Goal: Communication & Community: Answer question/provide support

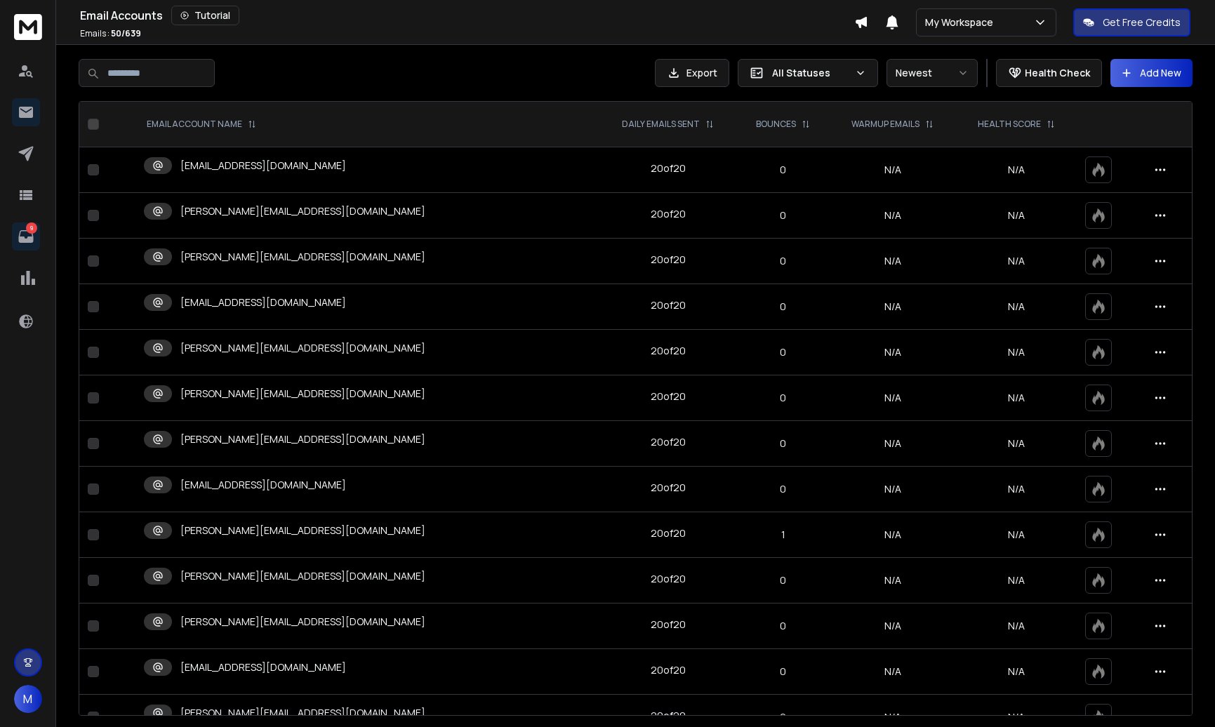
click at [22, 231] on icon at bounding box center [25, 236] width 15 height 13
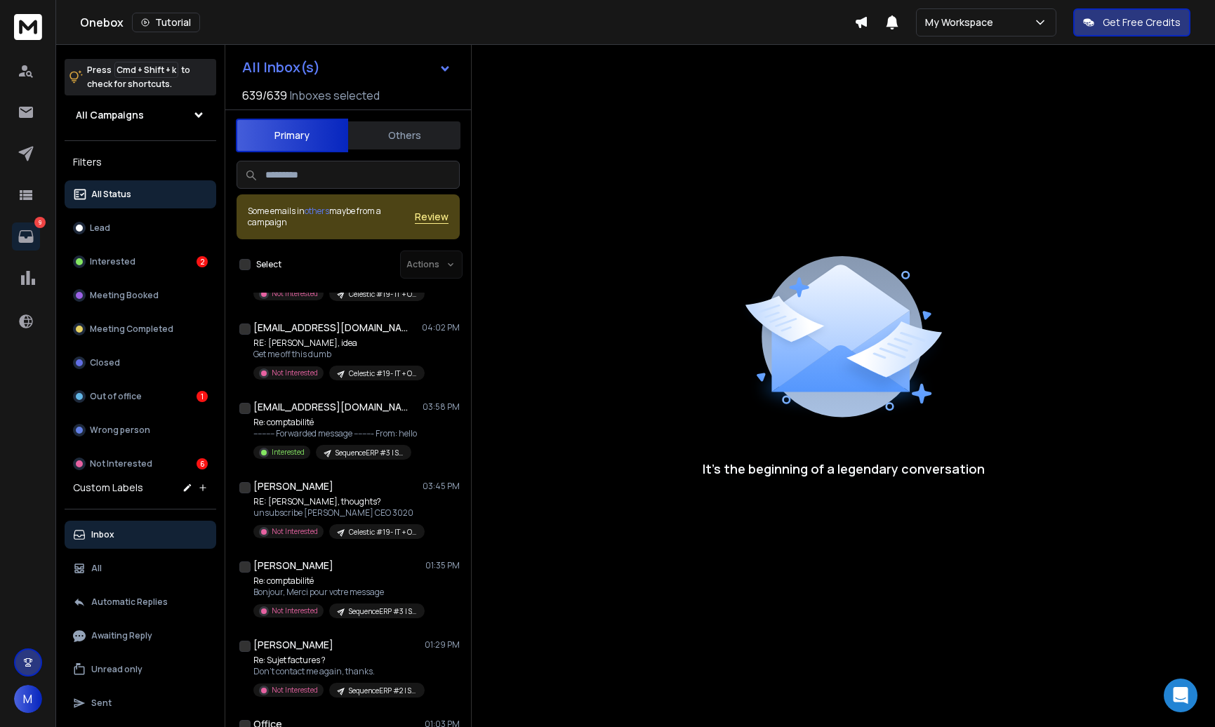
scroll to position [598, 0]
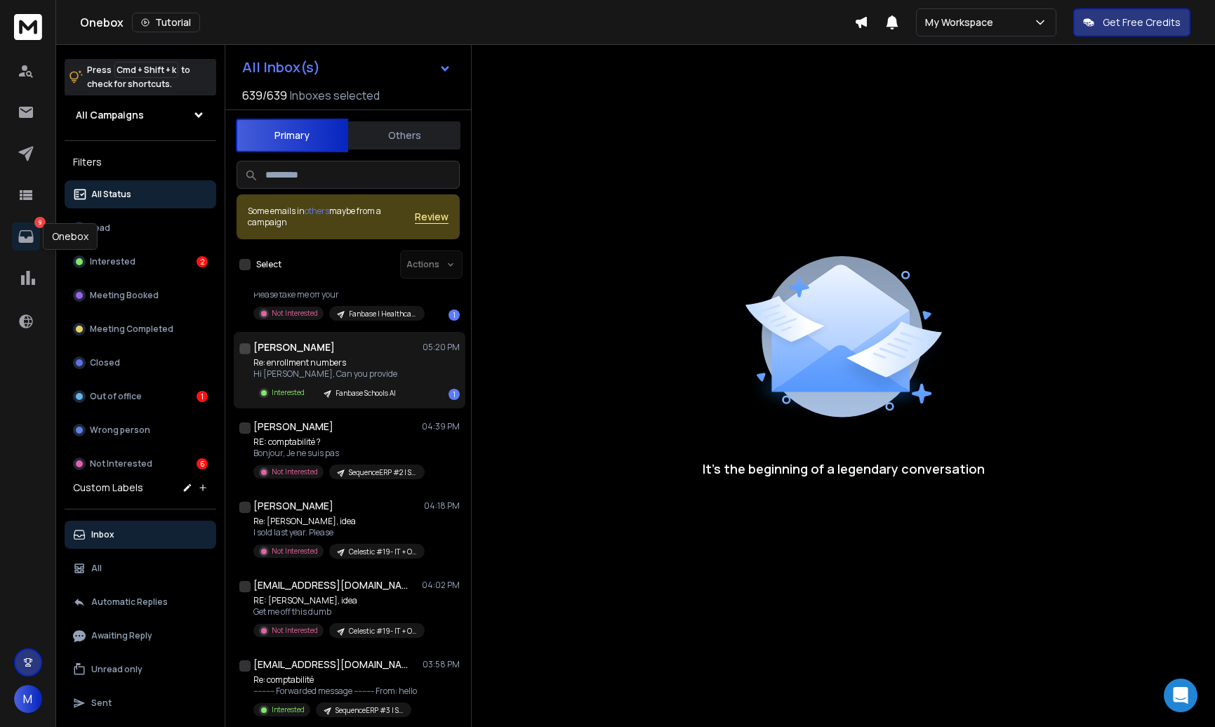
click at [342, 353] on div "Laura Howze 05:20 PM" at bounding box center [356, 347] width 206 height 14
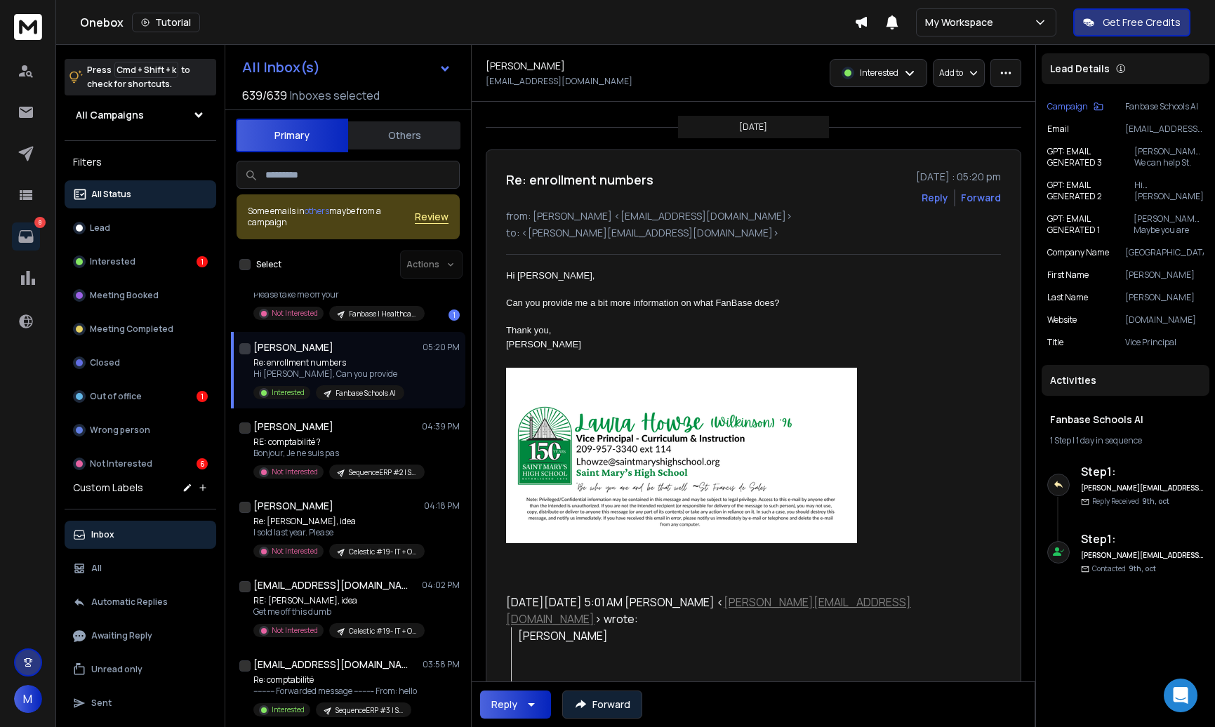
click at [619, 700] on button "Forward" at bounding box center [602, 704] width 80 height 28
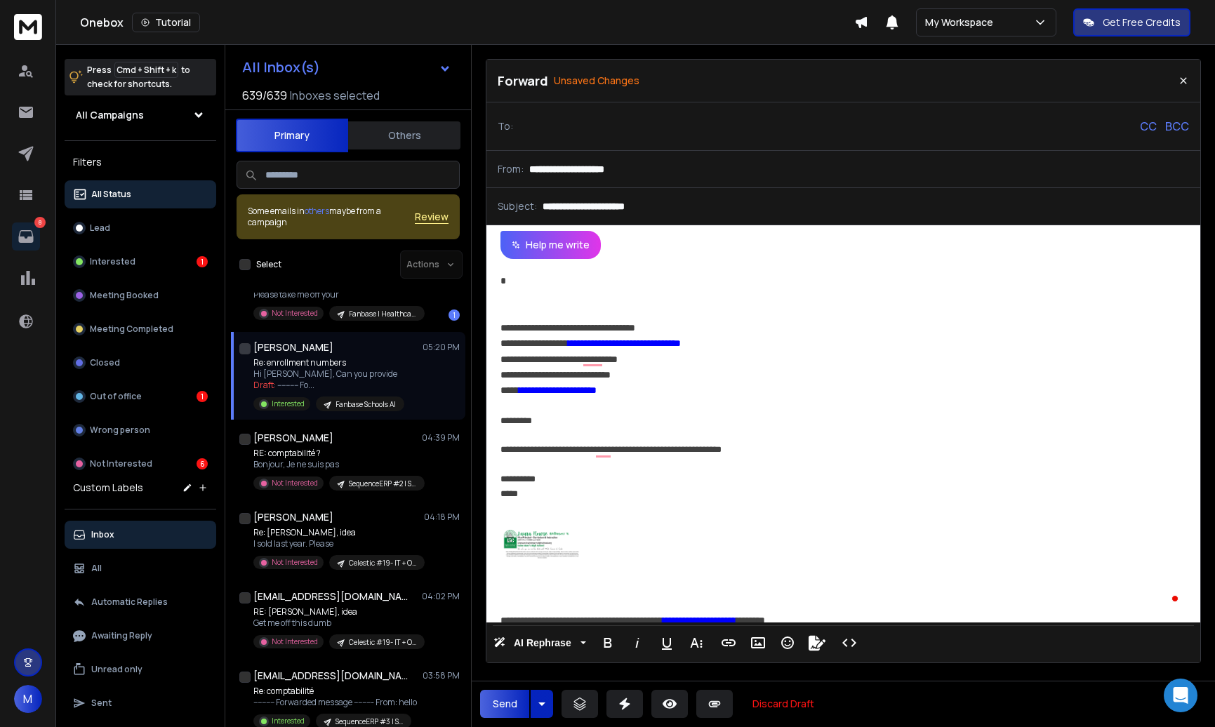
click at [594, 126] on input at bounding box center [567, 126] width 98 height 25
type input "**********"
click at [554, 206] on input "**********" at bounding box center [865, 206] width 646 height 14
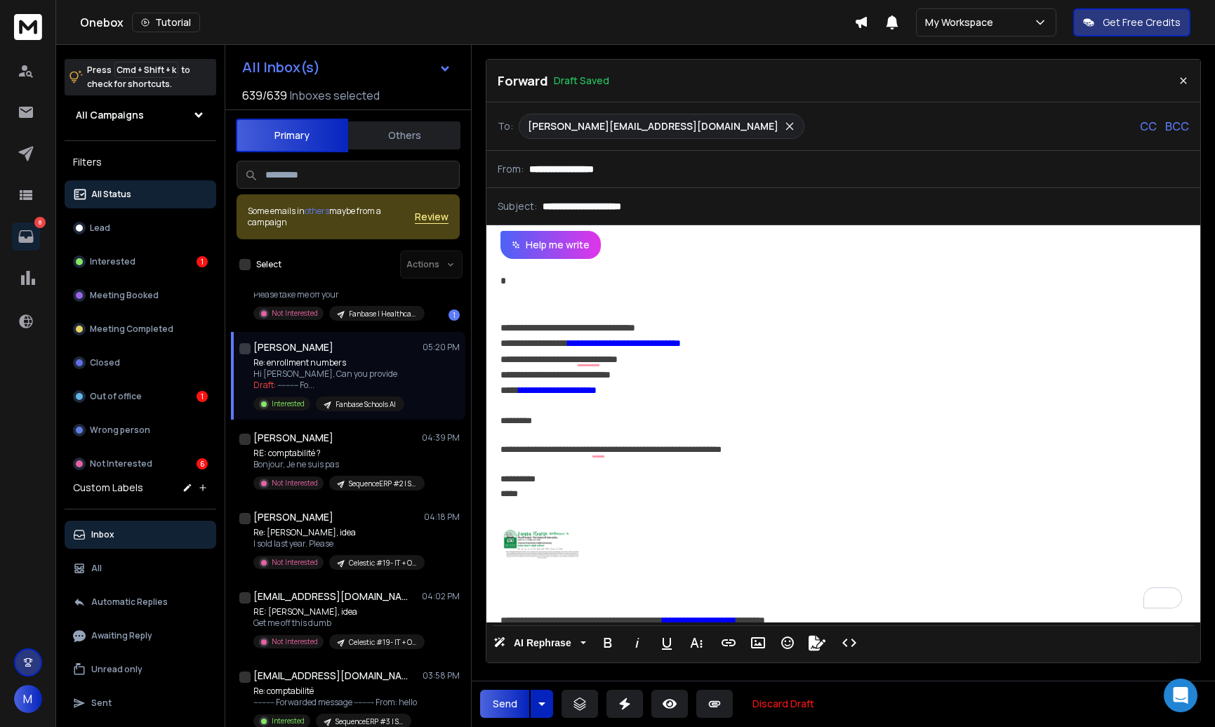
type input "**********"
click at [582, 334] on p "**********" at bounding box center [840, 327] width 681 height 15
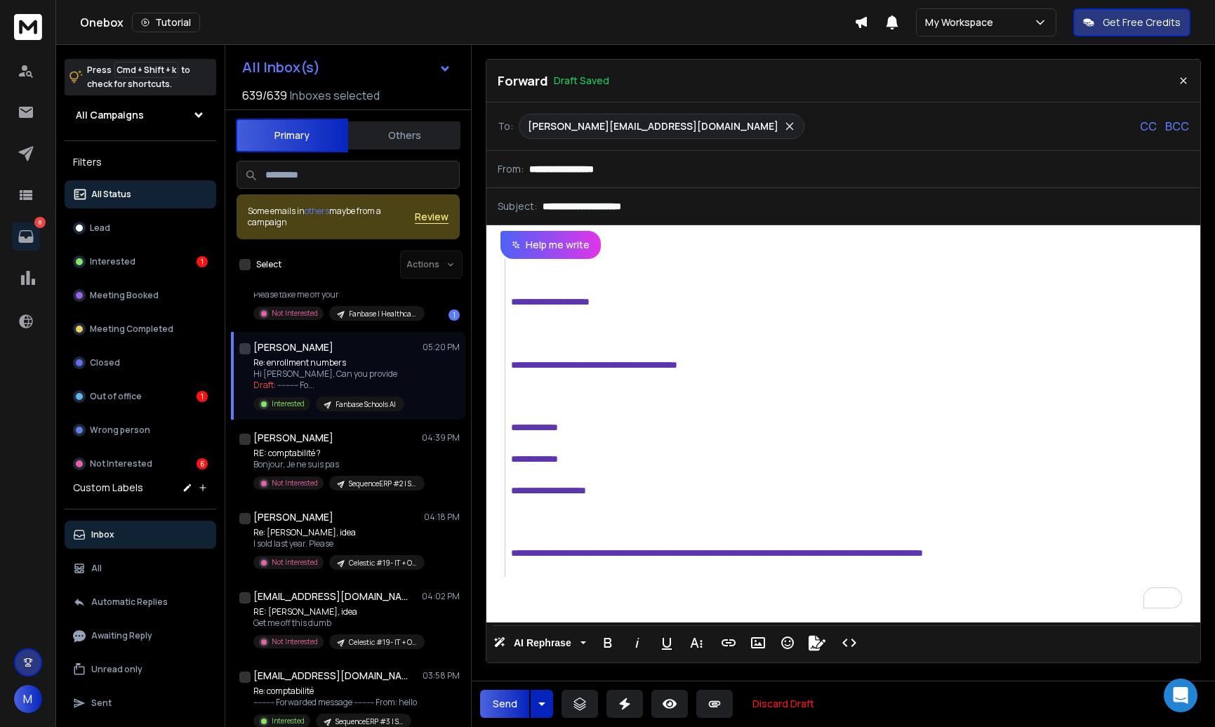
scroll to position [0, 0]
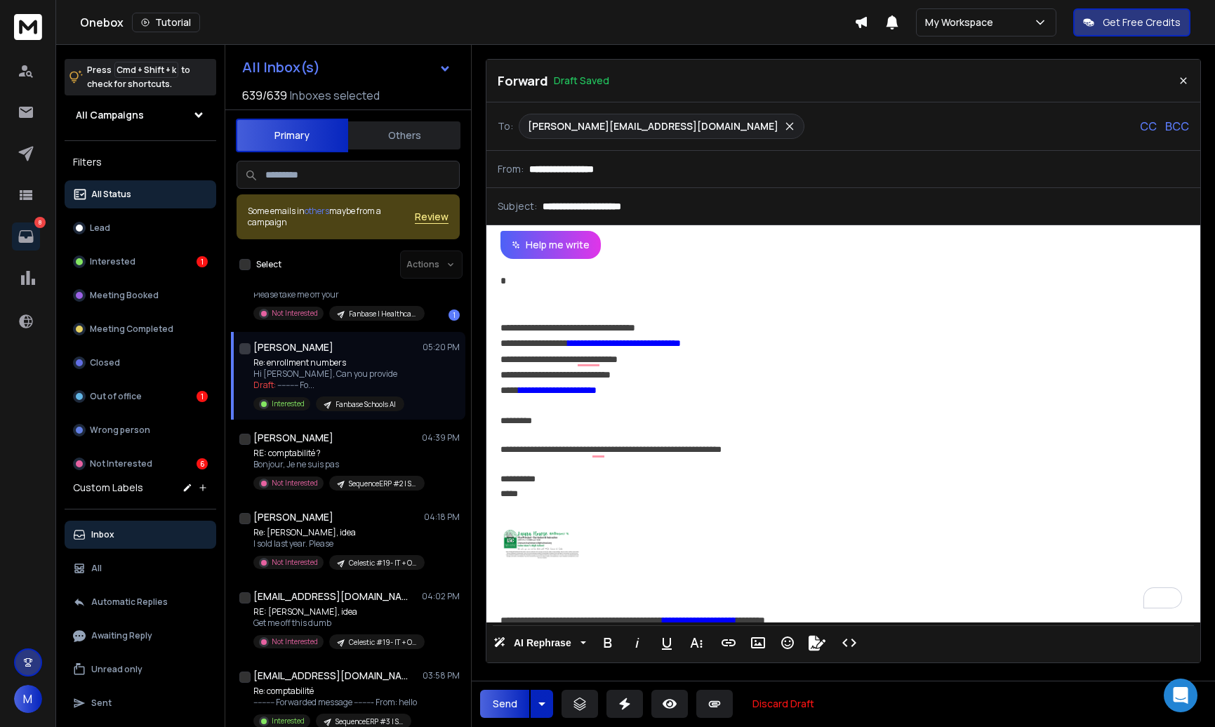
click at [495, 693] on button "Send" at bounding box center [504, 704] width 49 height 28
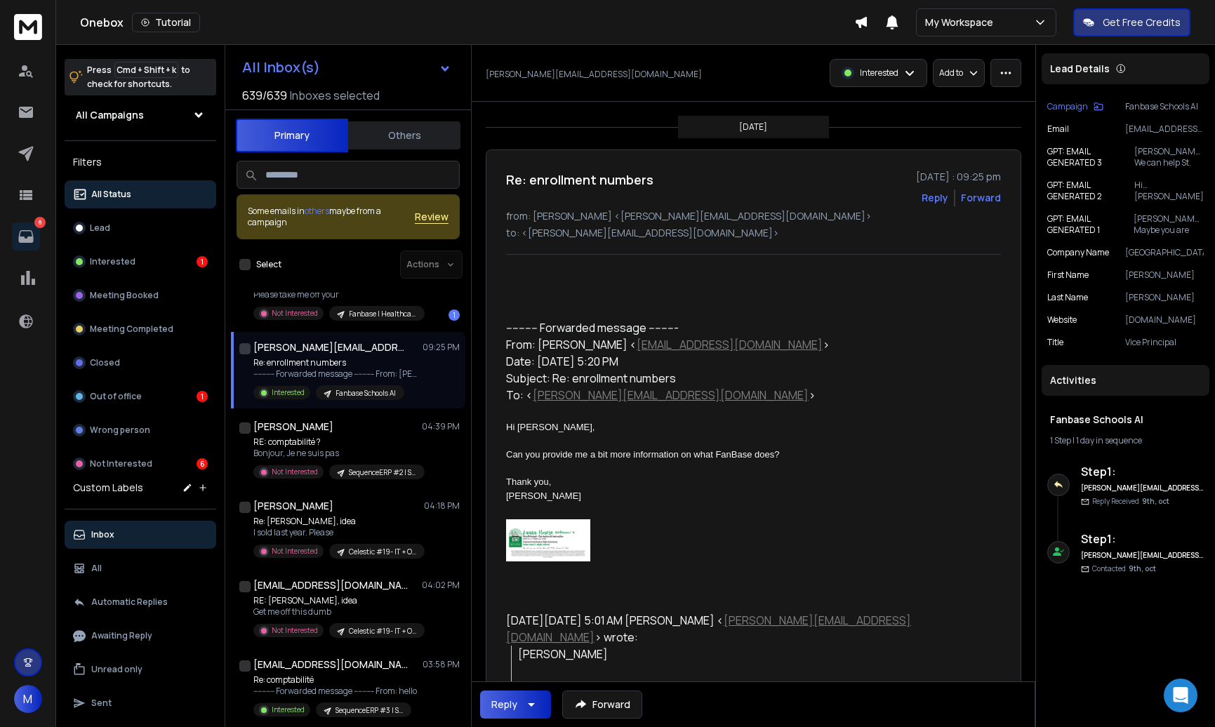
click at [556, 346] on div "From: Laura Howze < lhowze@saintmaryshighschool.org >" at bounding box center [711, 344] width 410 height 17
drag, startPoint x: 556, startPoint y: 346, endPoint x: 777, endPoint y: 349, distance: 220.3
click at [777, 349] on div "From: Laura Howze < lhowze@saintmaryshighschool.org >" at bounding box center [711, 344] width 410 height 17
copy div "Laura Howze < lhowze@saintmaryshighschool.org"
click at [349, 329] on div "Paul Heffner 09:01 PM Re: Paul, double customers? Hi Brian, I am not Not Intere…" at bounding box center [348, 562] width 246 height 538
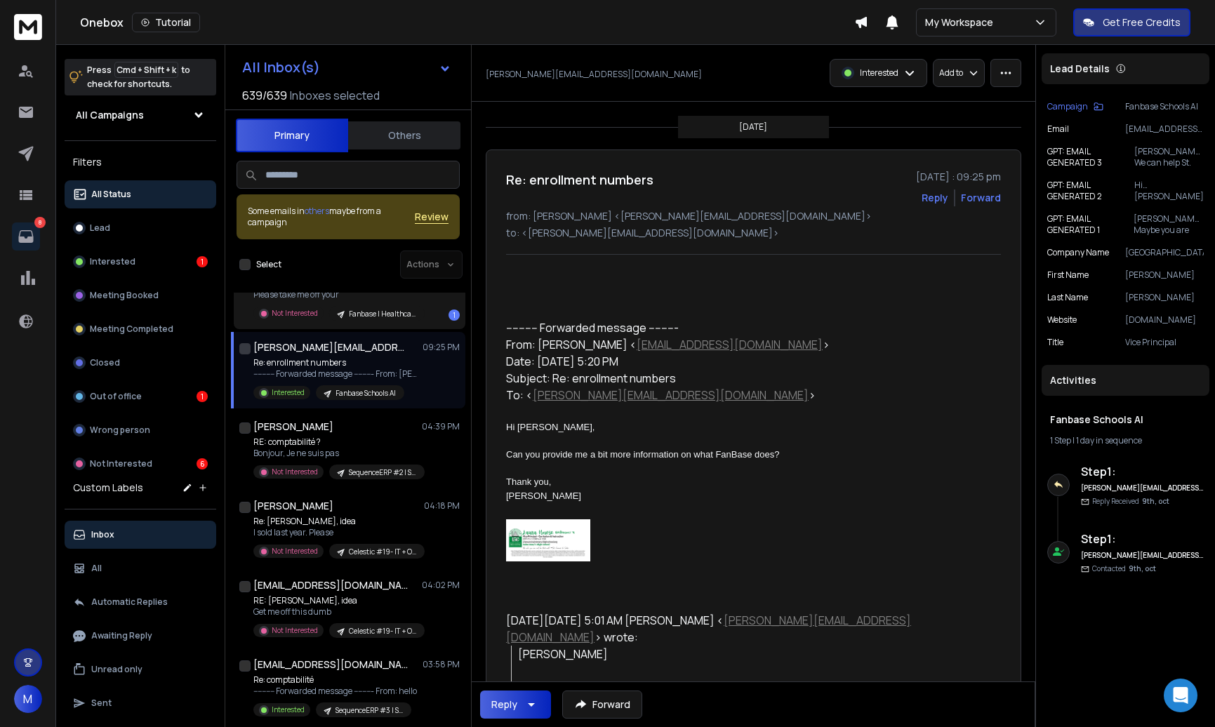
click at [353, 297] on p "Please take me off your" at bounding box center [337, 294] width 168 height 11
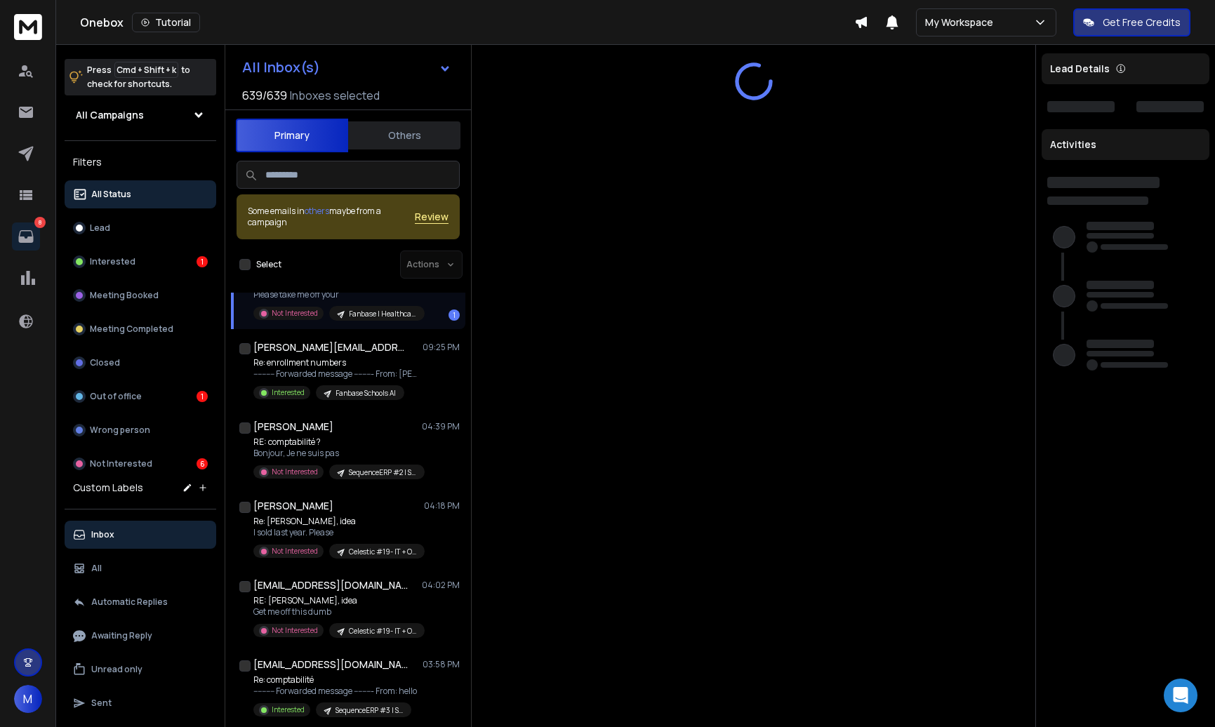
scroll to position [357, 0]
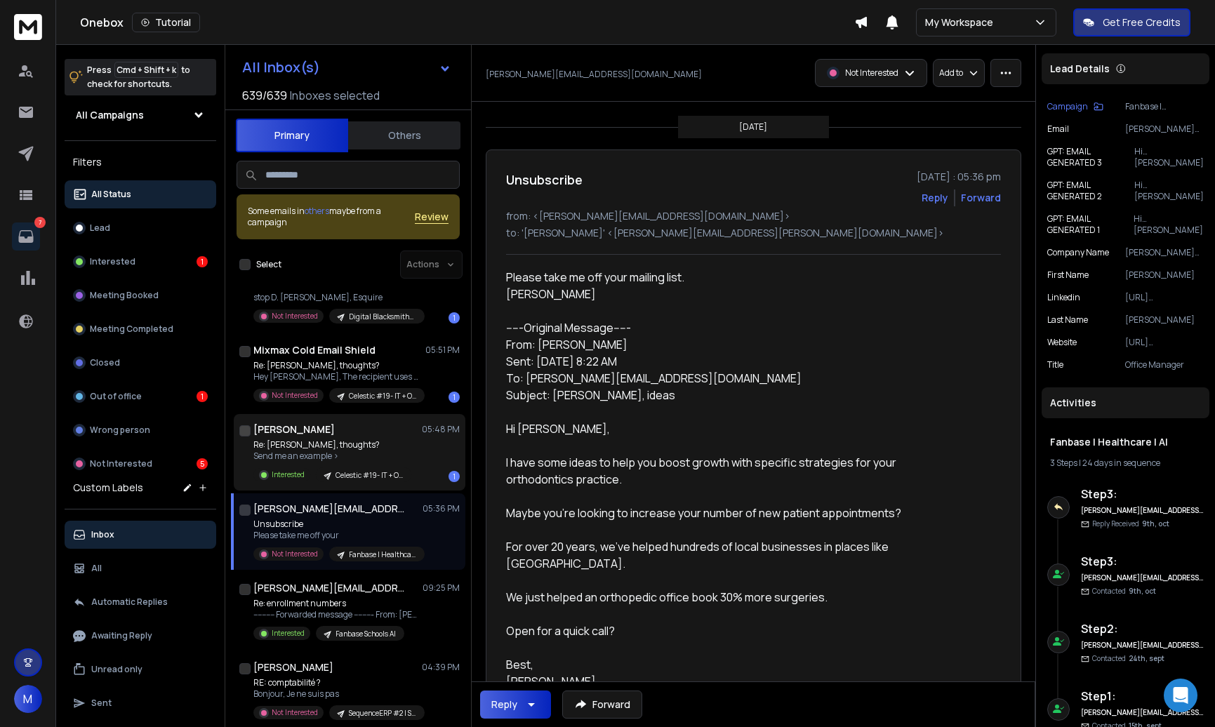
click at [344, 429] on div "Tom Lopez 05:48 PM" at bounding box center [356, 429] width 206 height 14
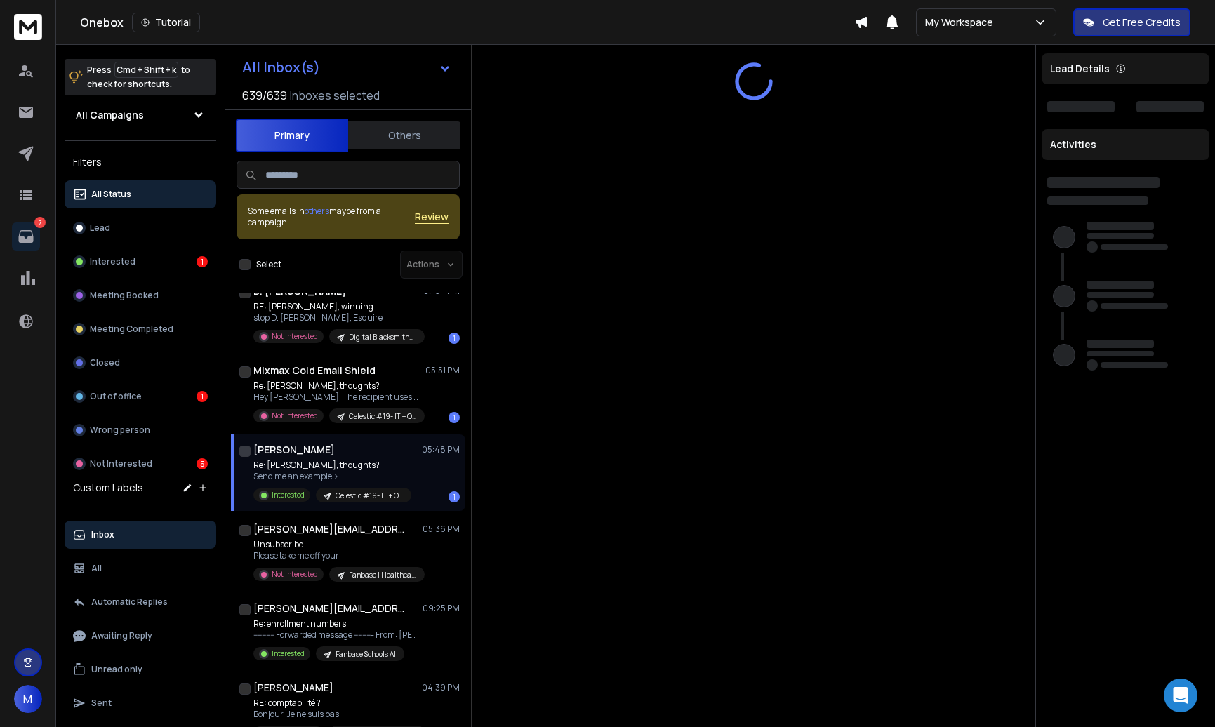
scroll to position [304, 0]
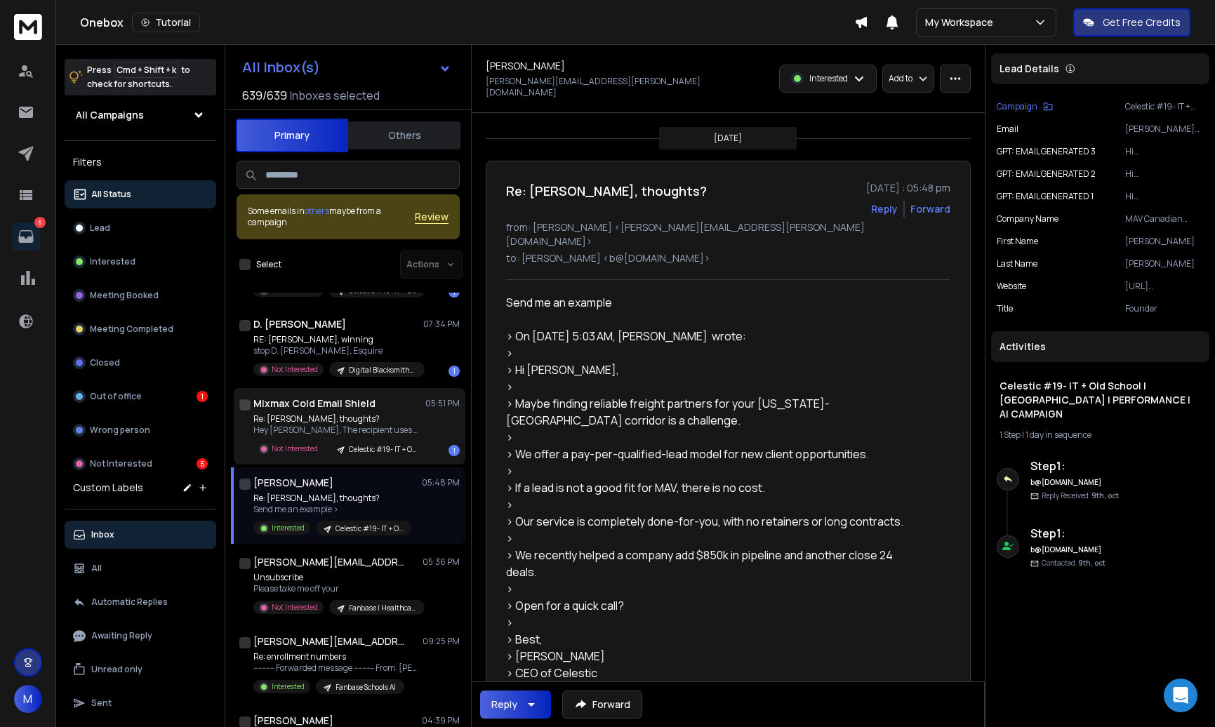
click at [344, 427] on p "Hey Bernat, The recipient uses Mixmax" at bounding box center [337, 429] width 168 height 11
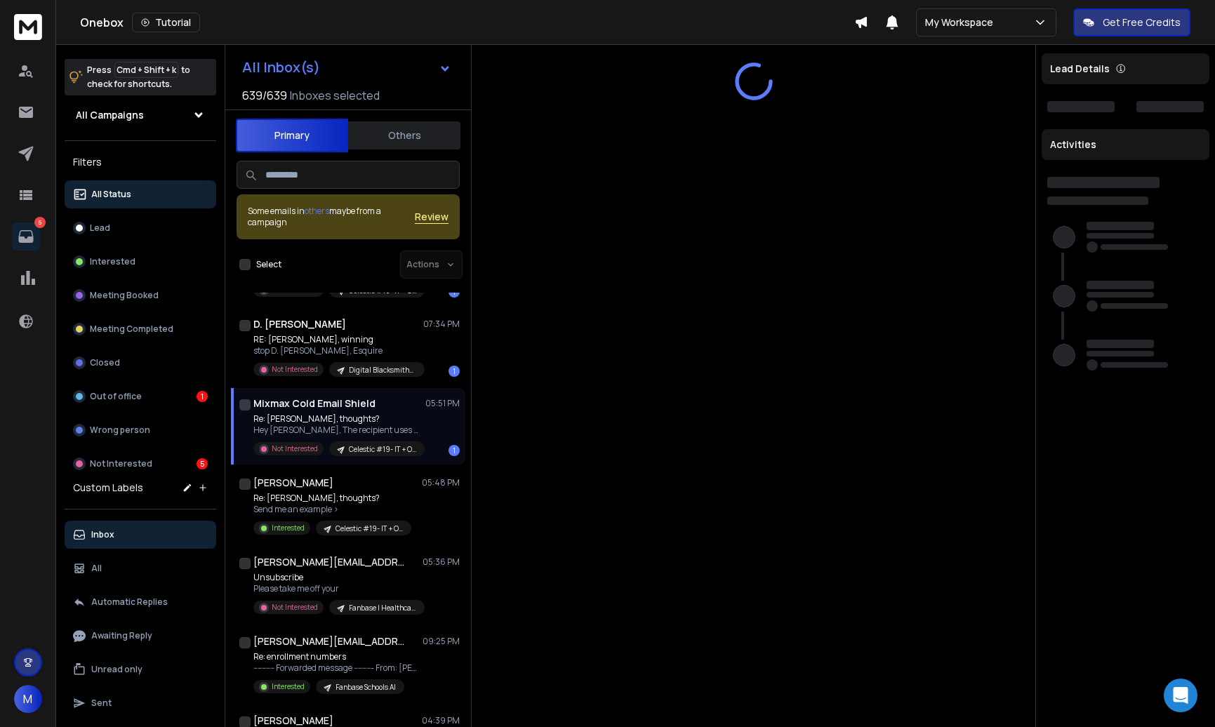
scroll to position [163, 0]
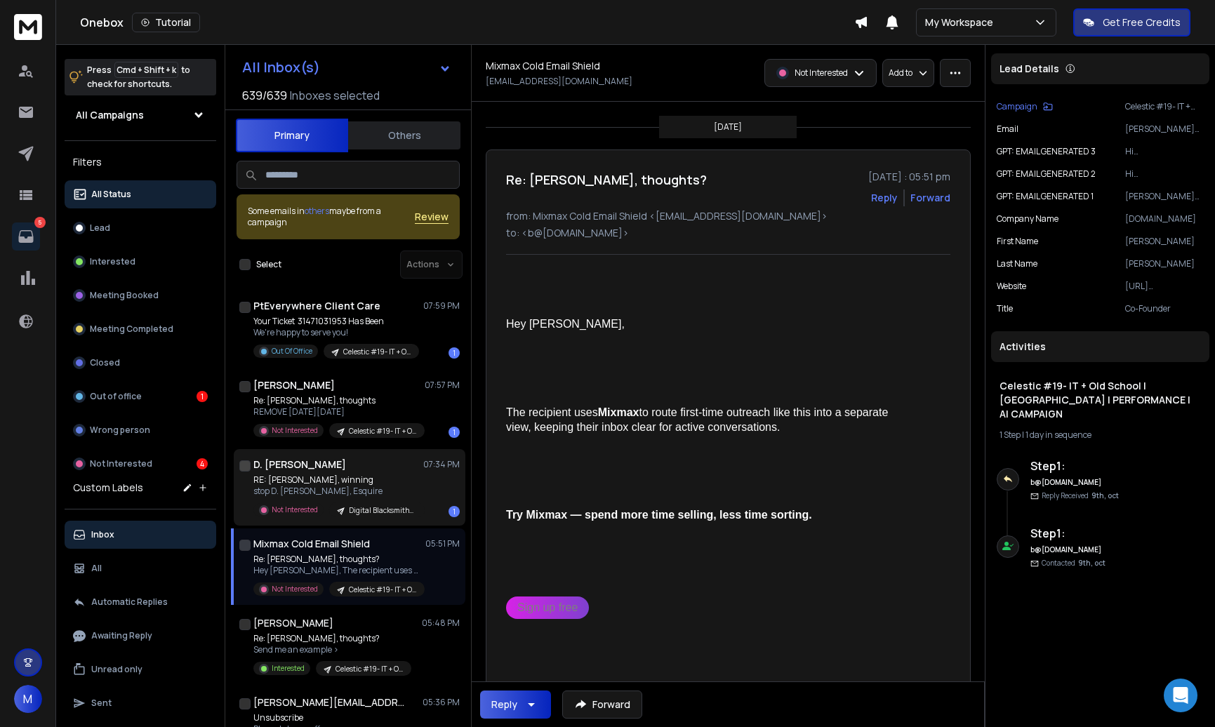
click at [342, 477] on p "RE: Scott, winning" at bounding box center [337, 479] width 168 height 11
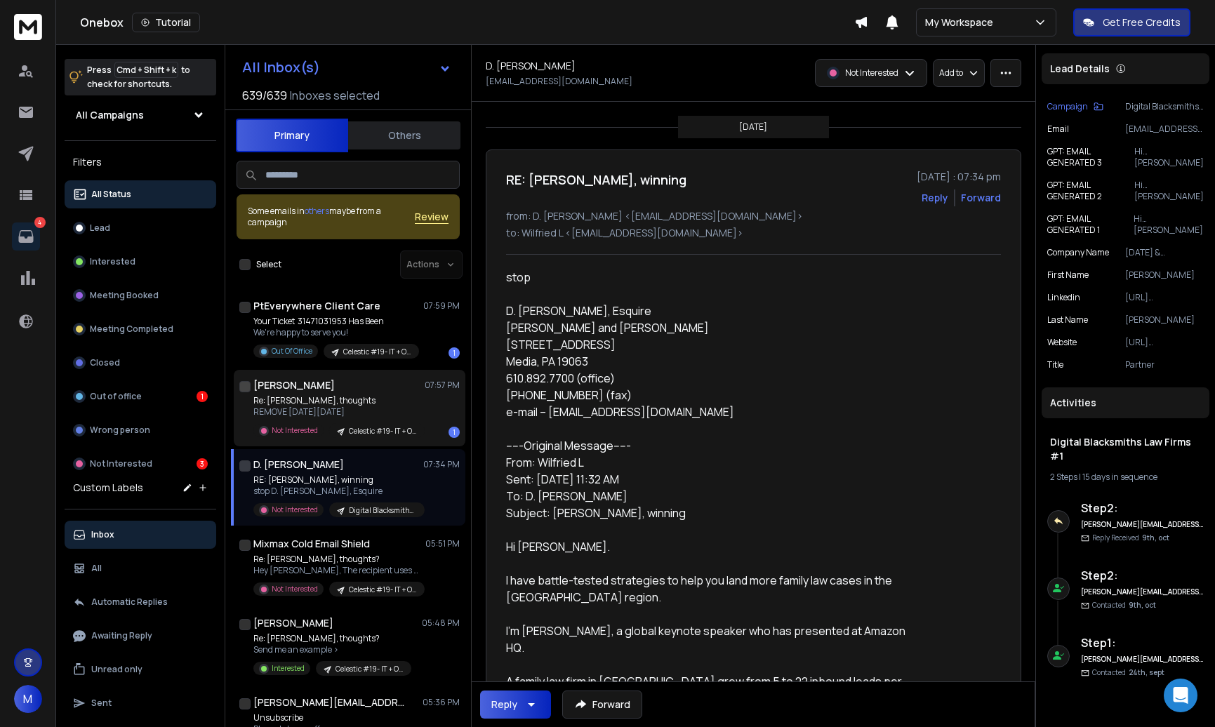
click at [349, 412] on p "REMOVE On Tue, 7 Oct" at bounding box center [337, 411] width 168 height 11
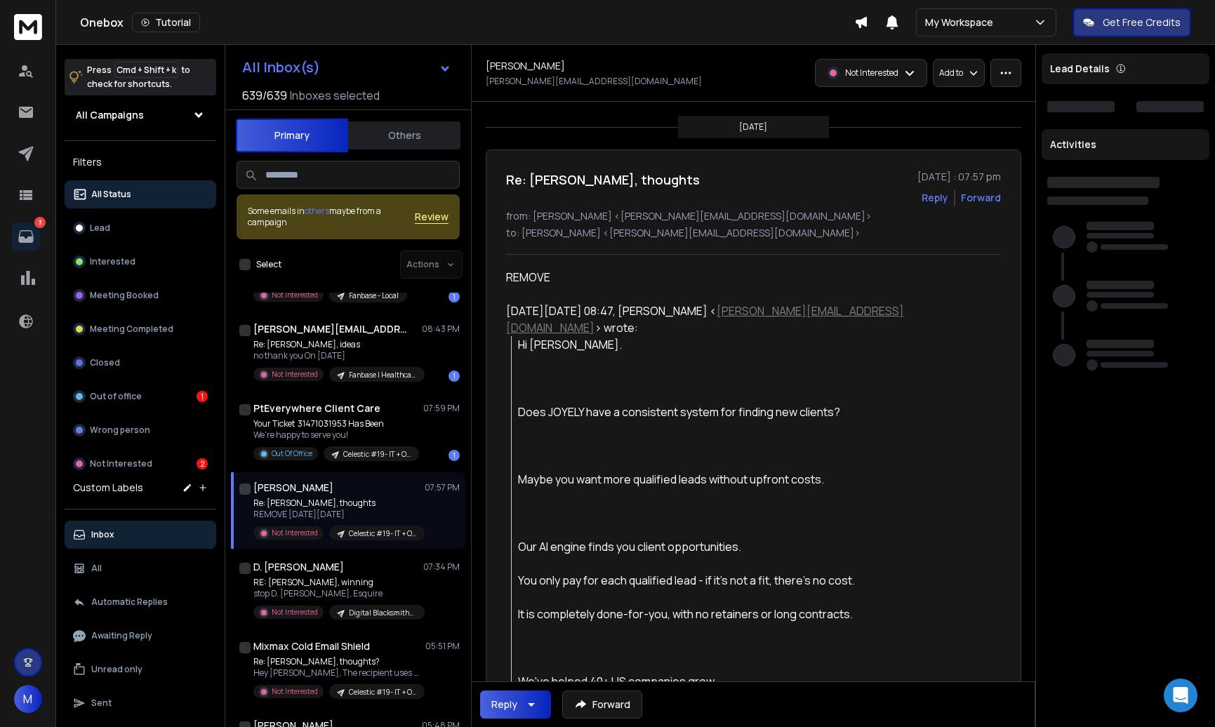
scroll to position [36, 0]
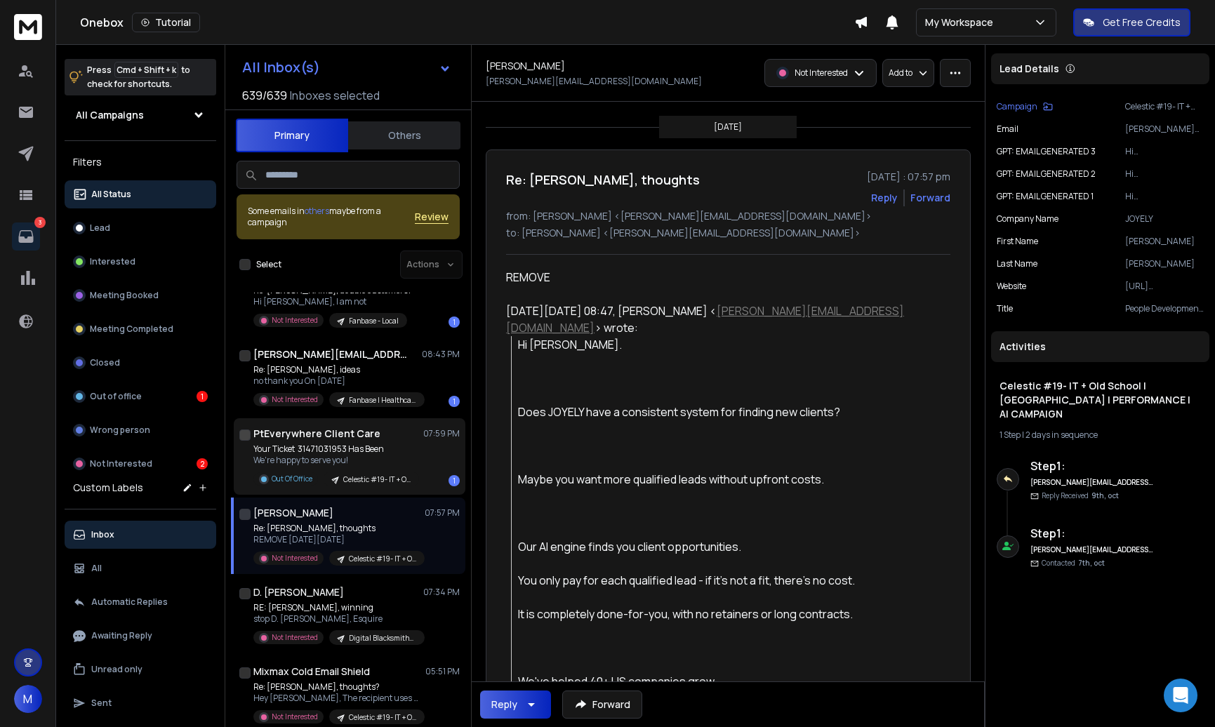
click at [337, 455] on p "We're happy to serve you!" at bounding box center [336, 460] width 166 height 11
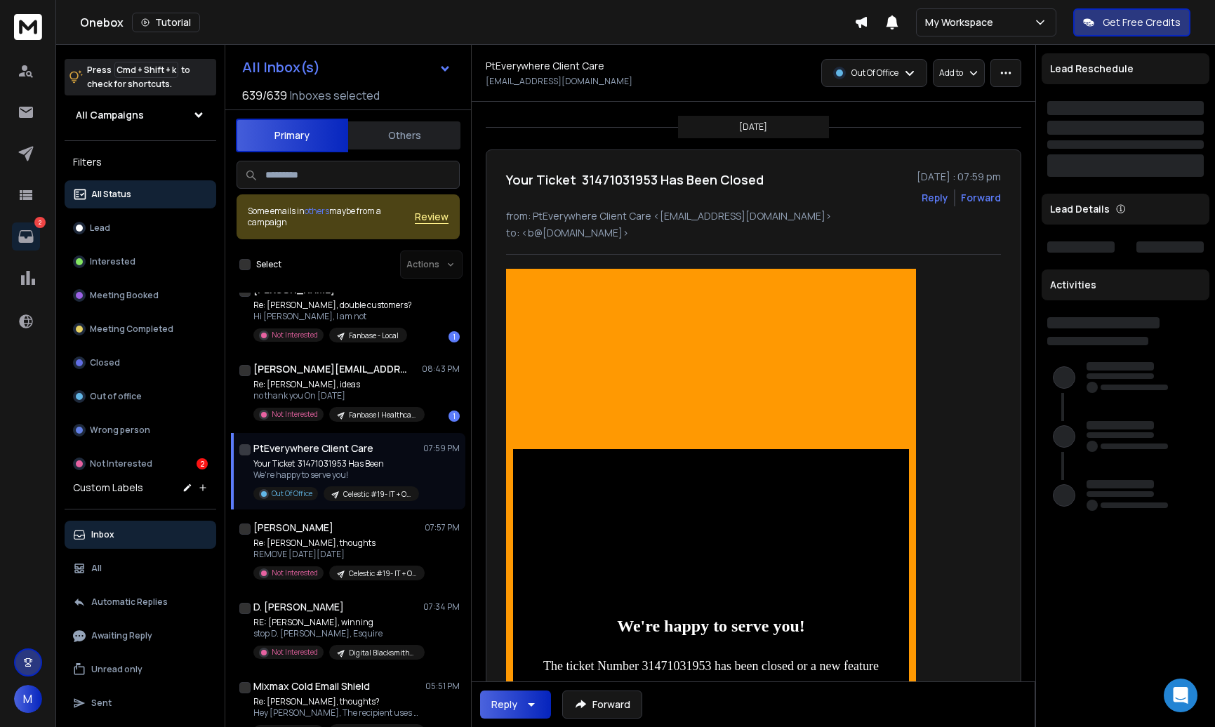
scroll to position [0, 0]
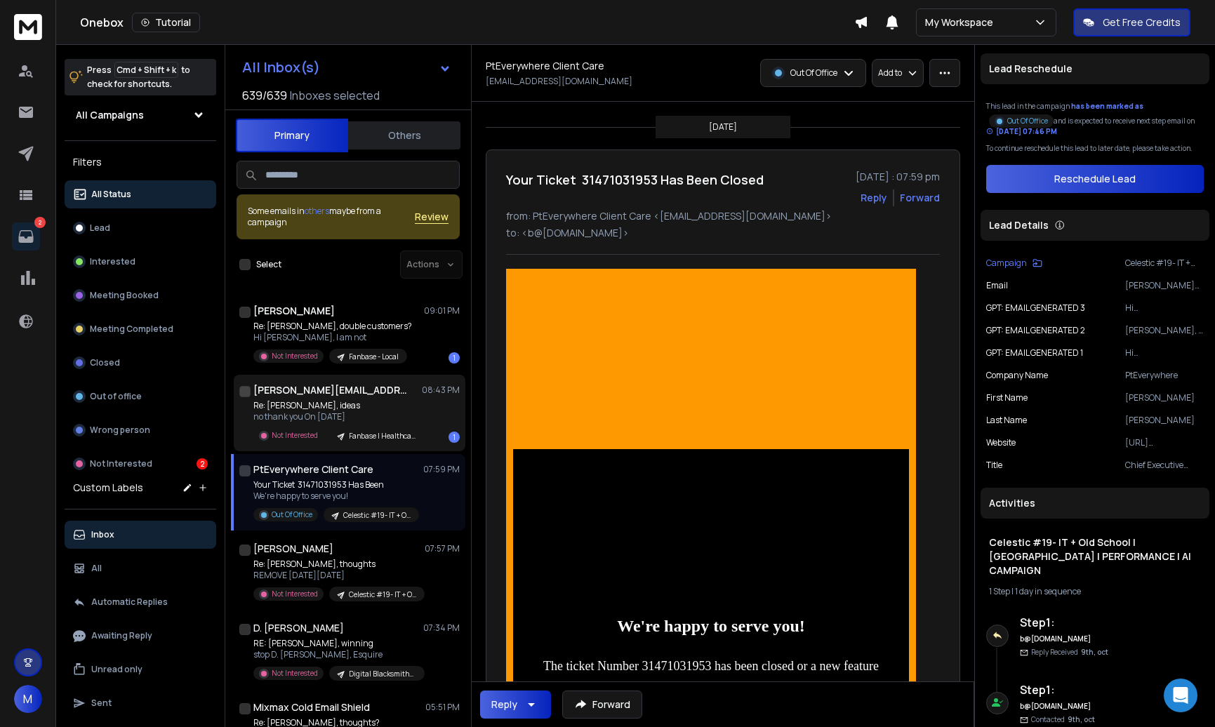
click at [349, 442] on div "Fanbase | Healthcare | AI" at bounding box center [376, 435] width 95 height 15
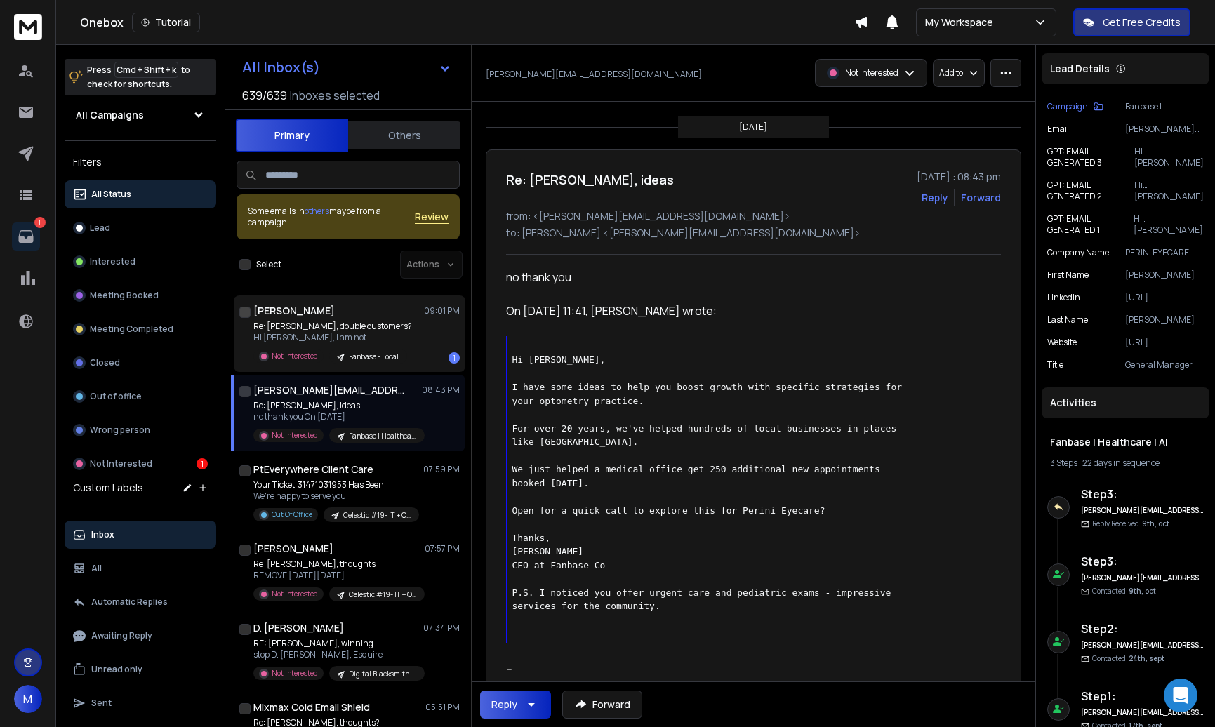
click at [312, 330] on p "Re: Paul, double customers?" at bounding box center [332, 326] width 159 height 11
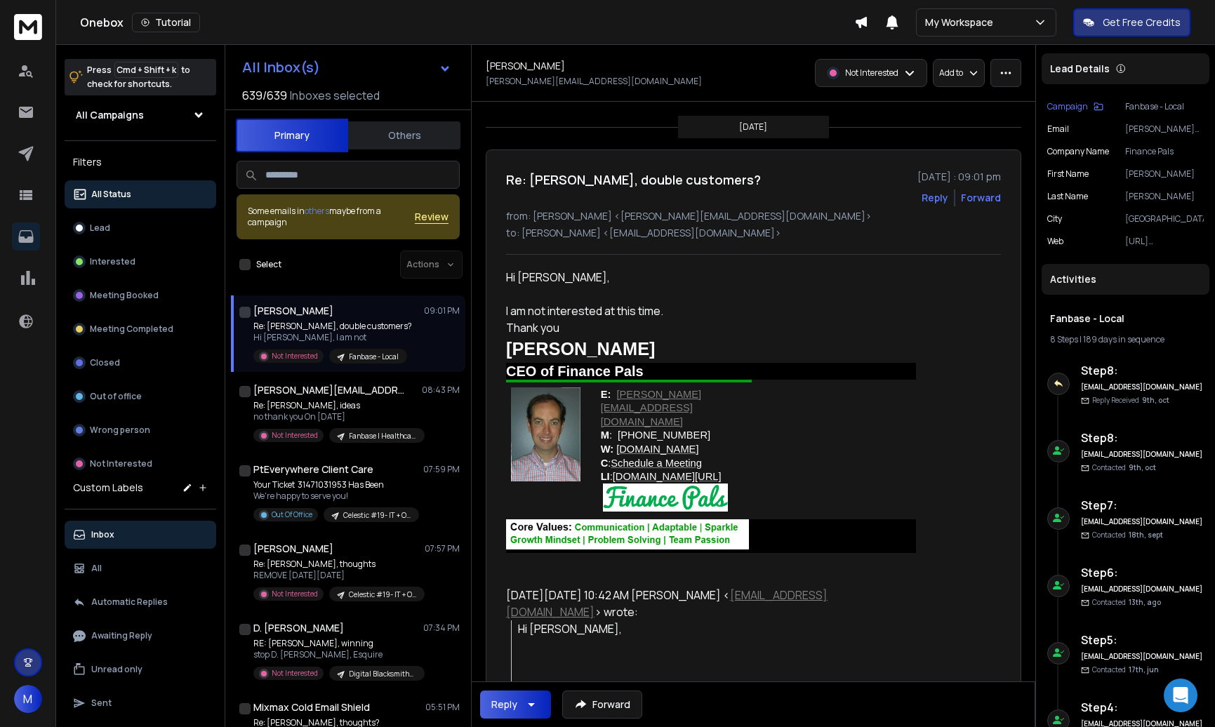
click at [653, 273] on div "Hi Brian," at bounding box center [711, 277] width 410 height 17
click at [620, 288] on div at bounding box center [711, 294] width 410 height 17
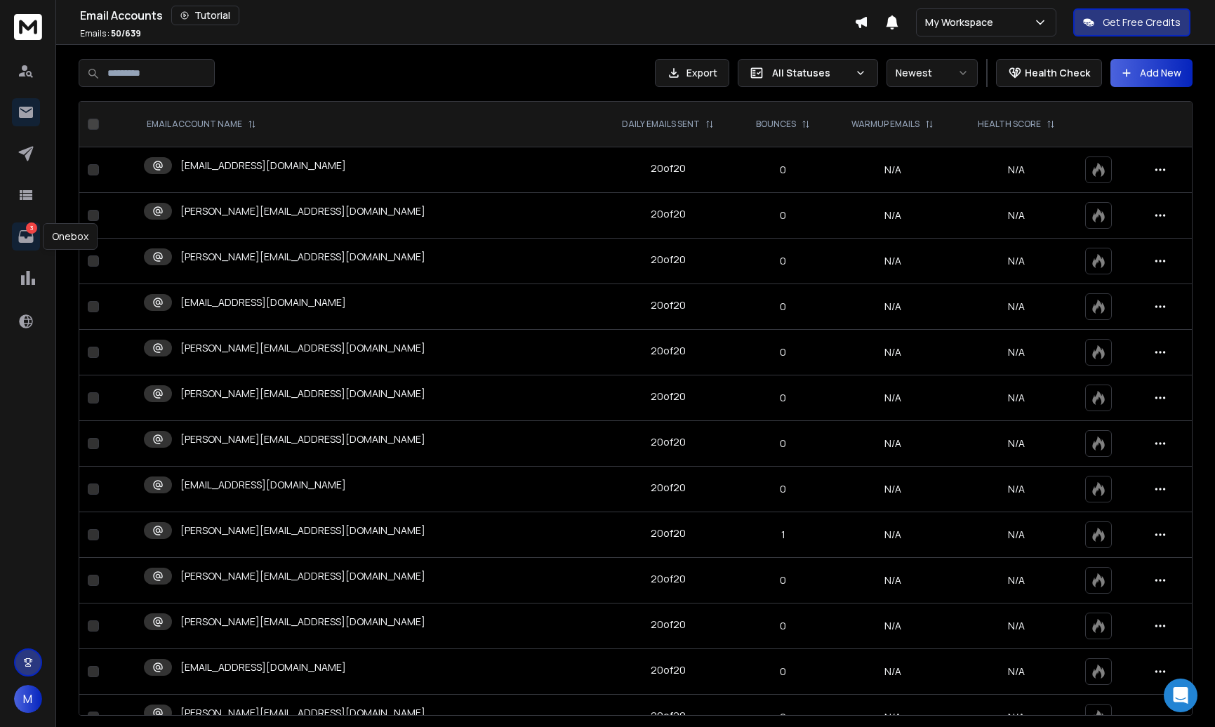
click at [22, 234] on icon at bounding box center [26, 236] width 17 height 17
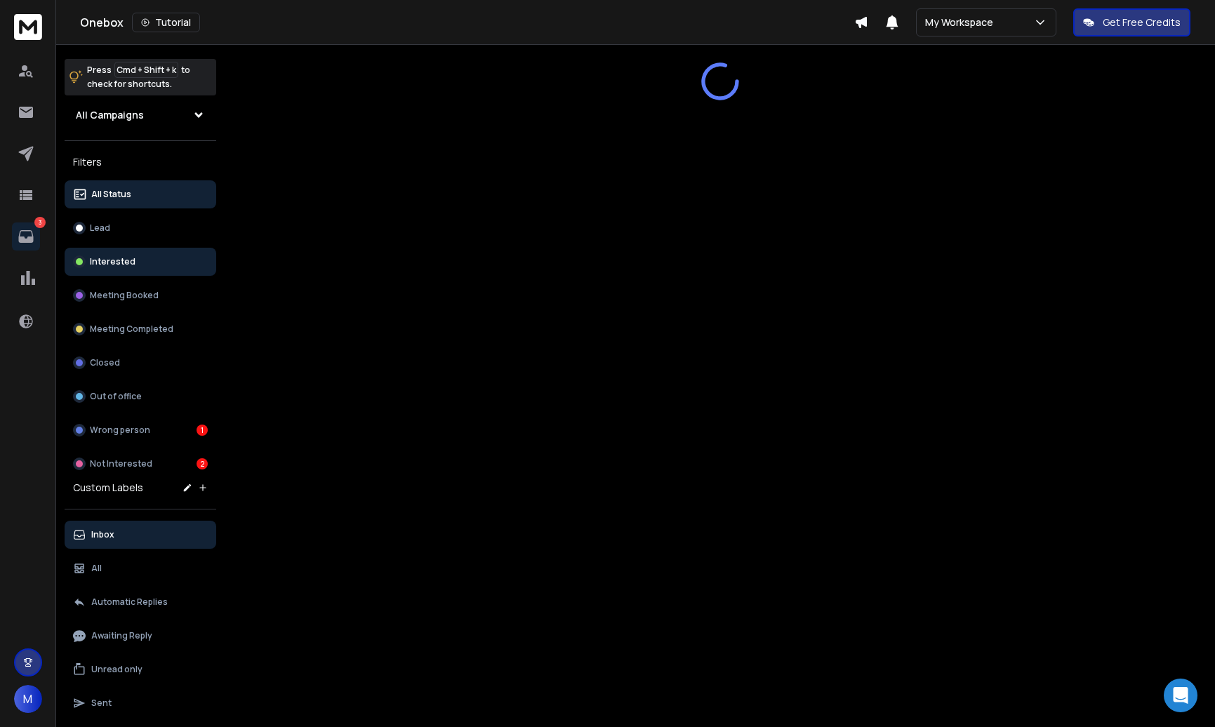
click at [153, 257] on button "Interested" at bounding box center [141, 262] width 152 height 28
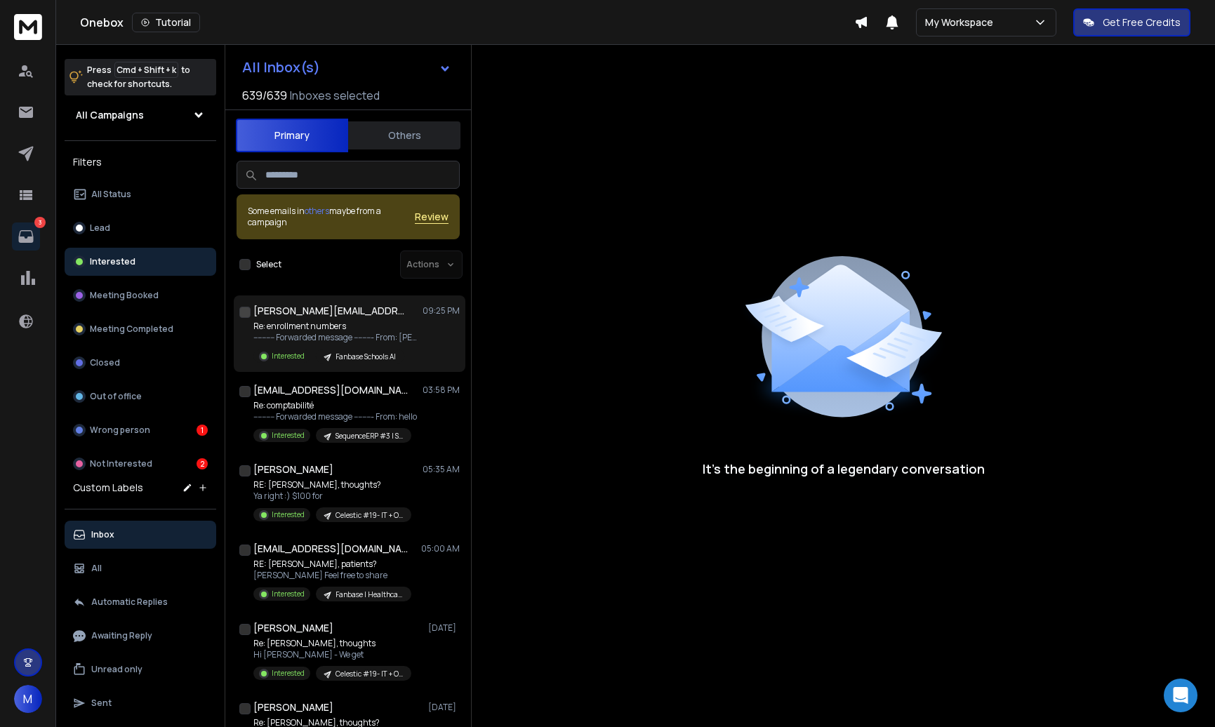
click at [347, 309] on h1 "[PERSON_NAME][EMAIL_ADDRESS][DOMAIN_NAME]" at bounding box center [330, 311] width 154 height 14
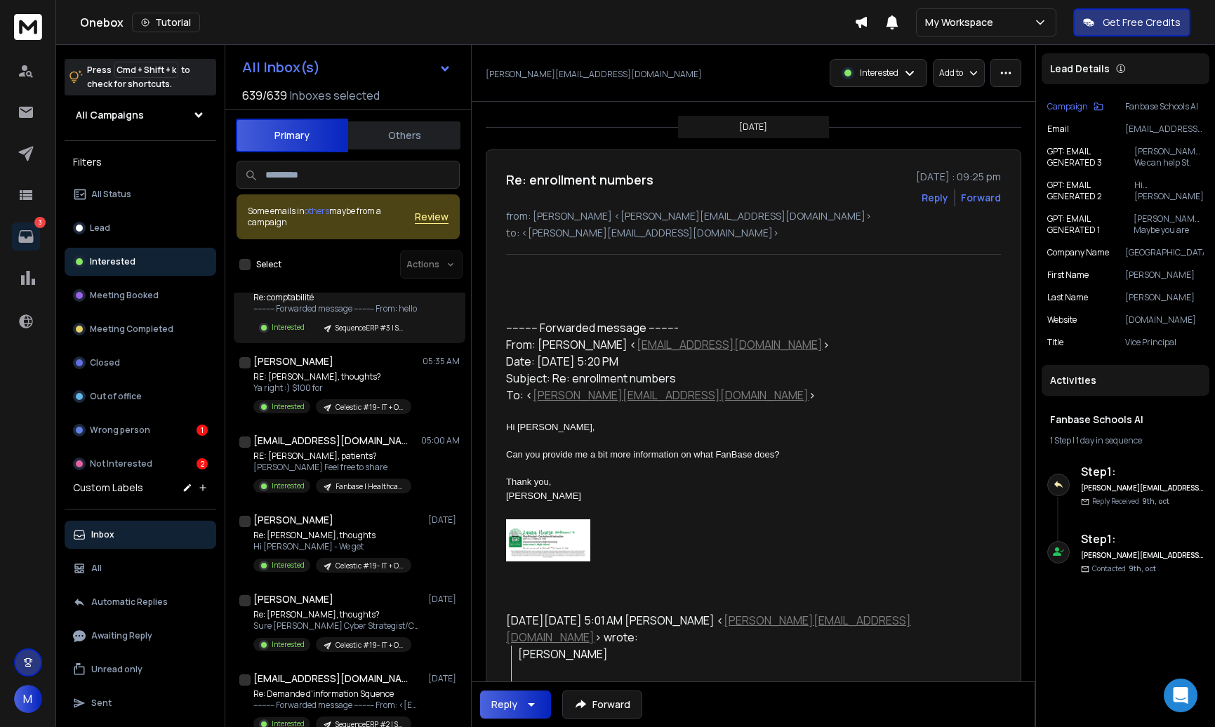
scroll to position [156, 0]
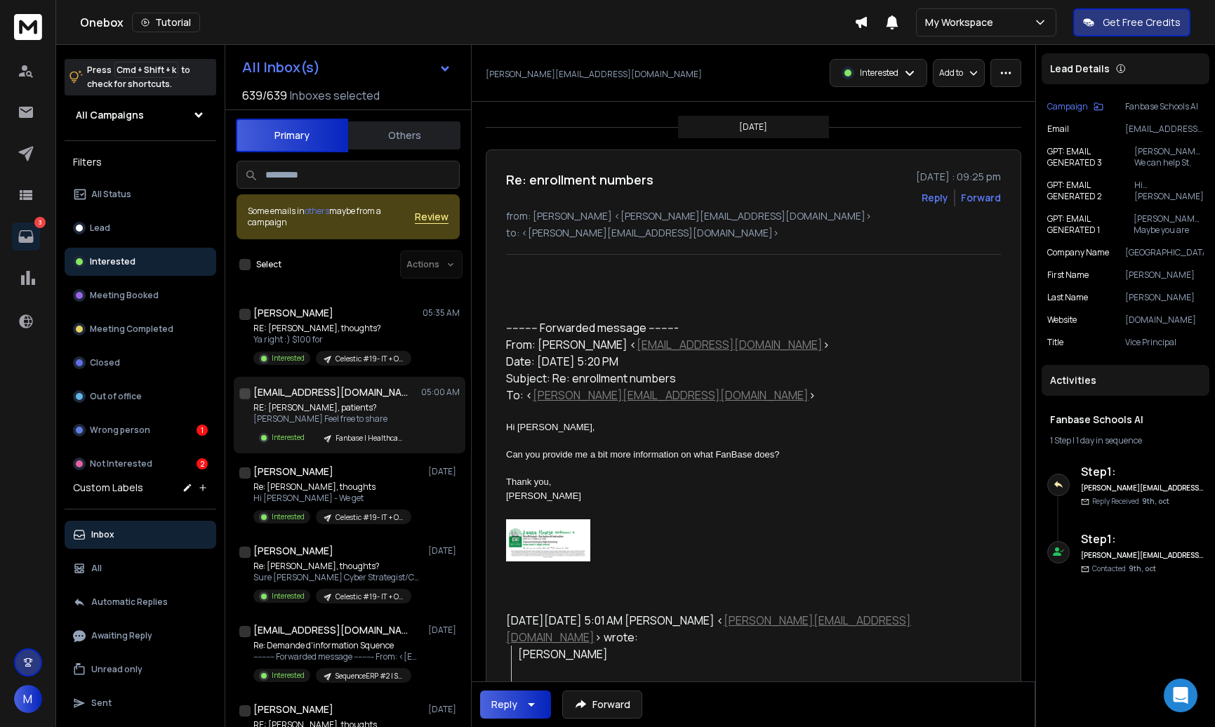
click at [338, 398] on h1 "[EMAIL_ADDRESS][DOMAIN_NAME]" at bounding box center [330, 392] width 154 height 14
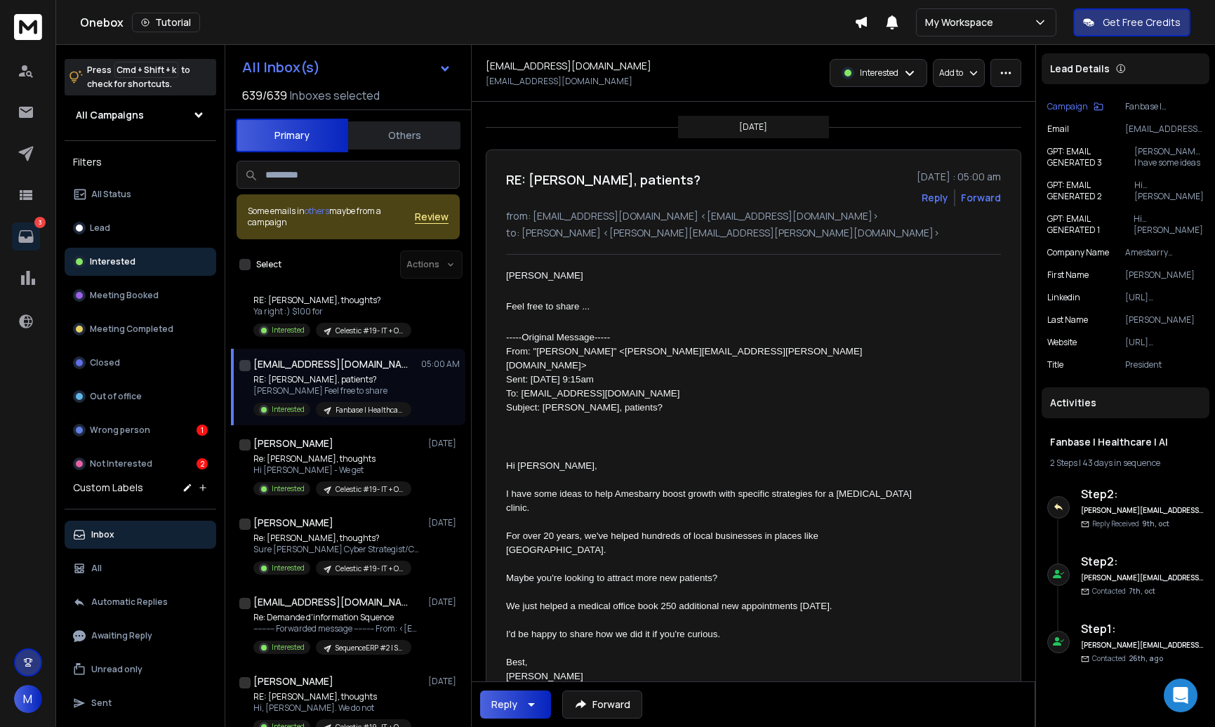
scroll to position [185, 0]
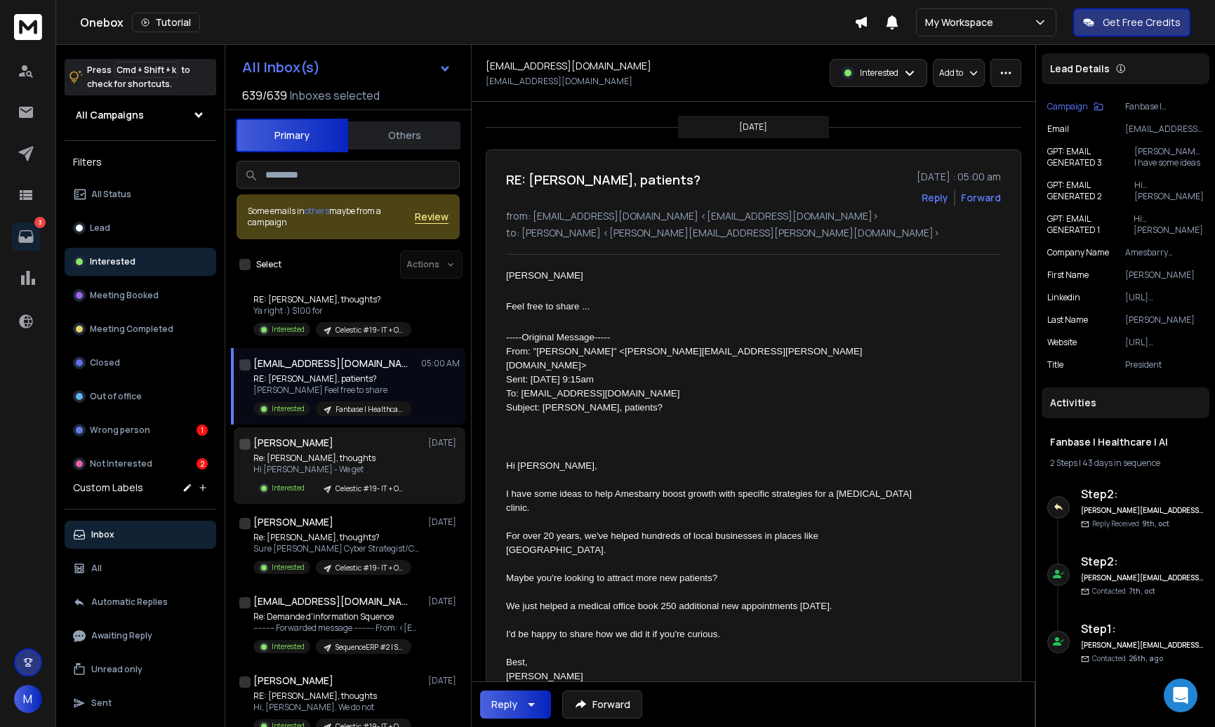
click at [330, 457] on p "Re: [PERSON_NAME], thoughts" at bounding box center [332, 458] width 158 height 11
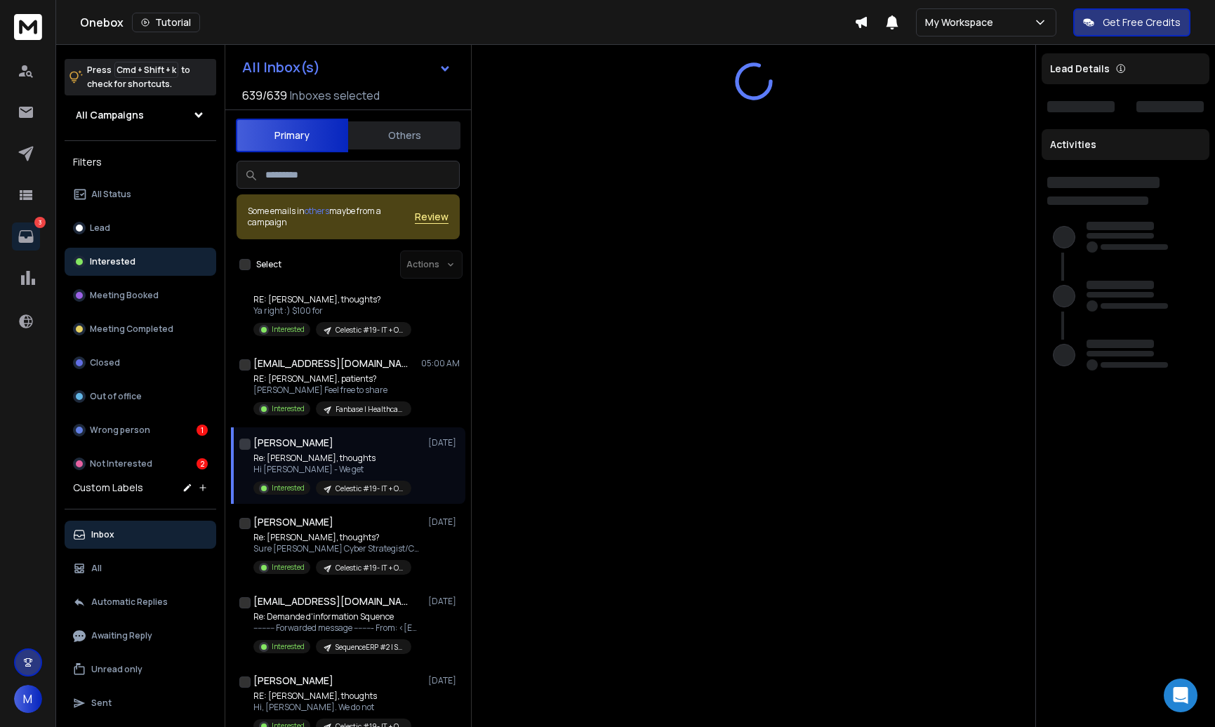
scroll to position [216, 0]
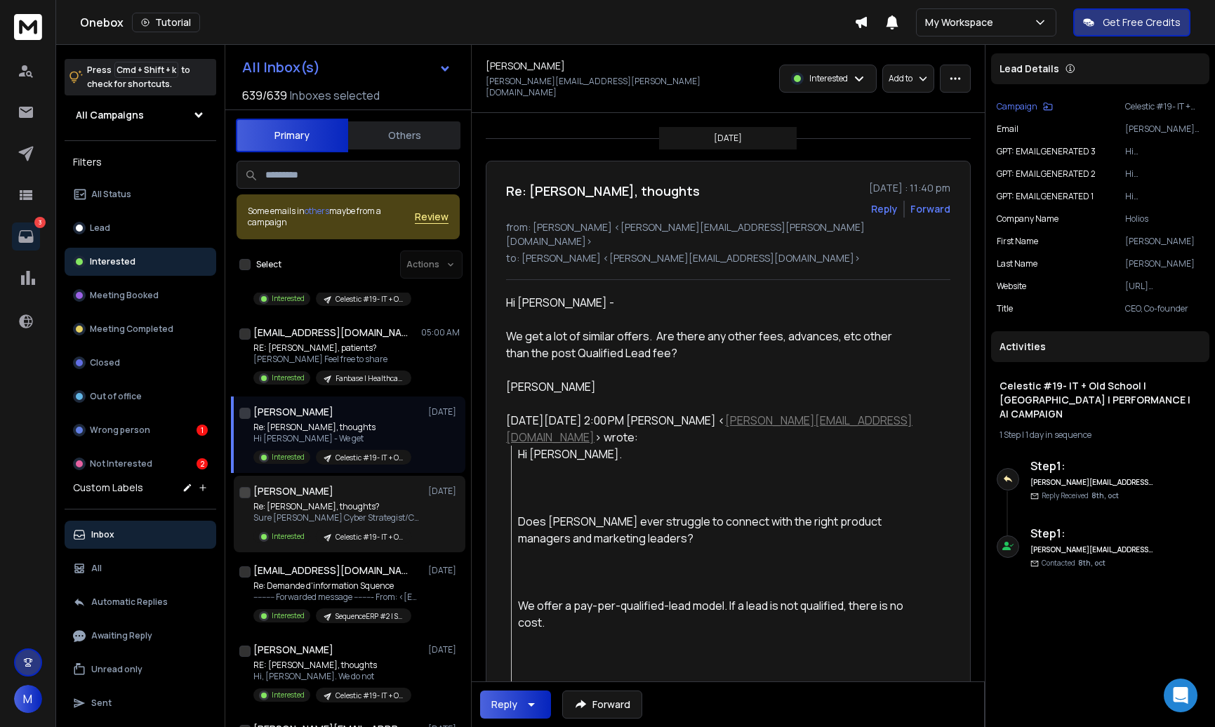
click at [319, 495] on div "[PERSON_NAME] [DATE]" at bounding box center [356, 491] width 206 height 14
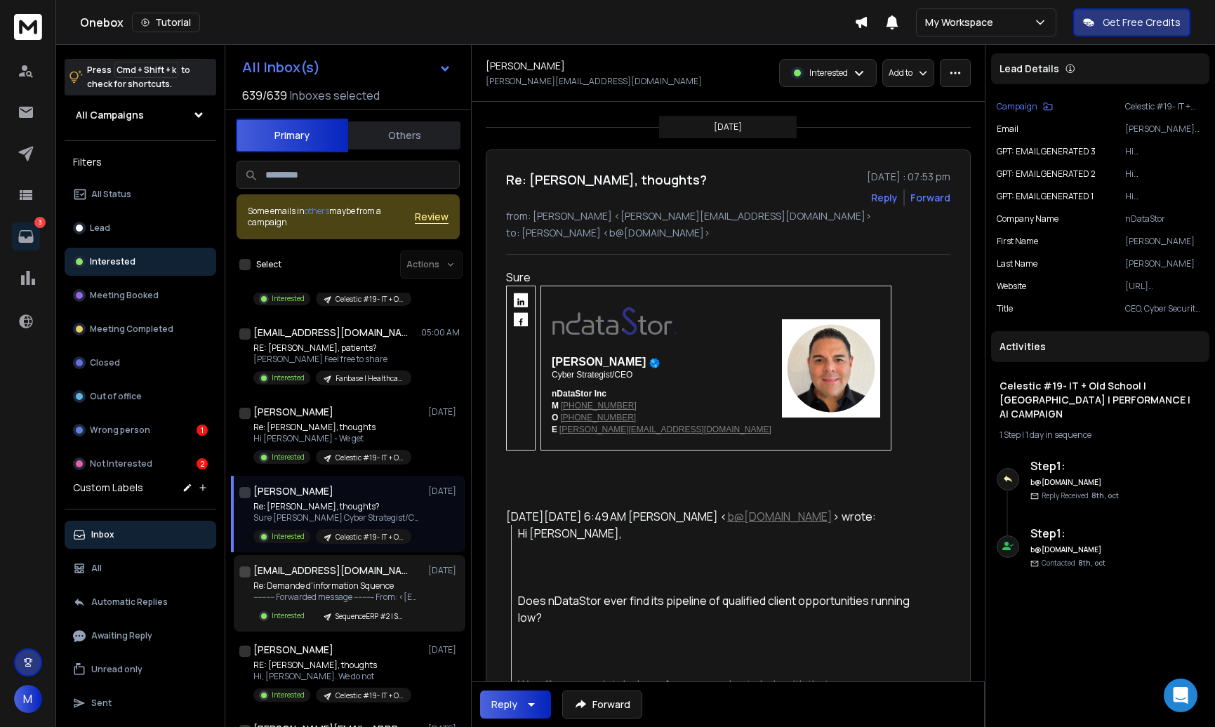
click at [379, 618] on p "SequenceERP #2 | Steps 4-5-6" at bounding box center [368, 616] width 67 height 11
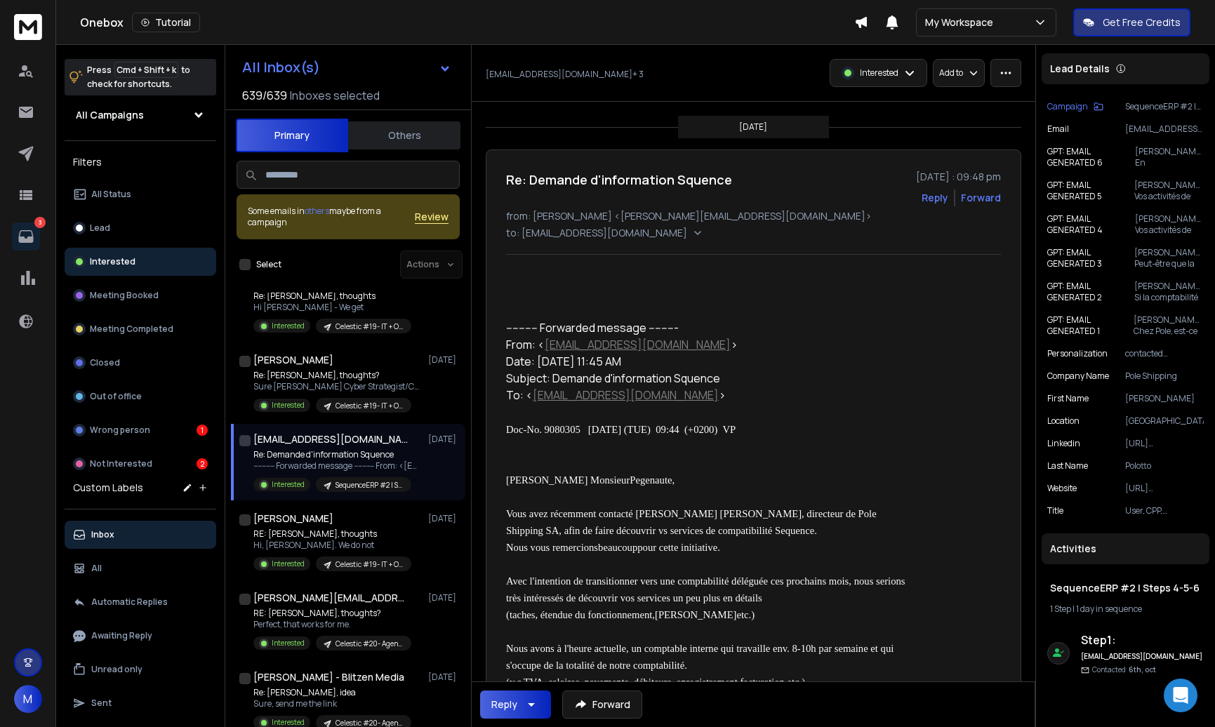
scroll to position [375, 0]
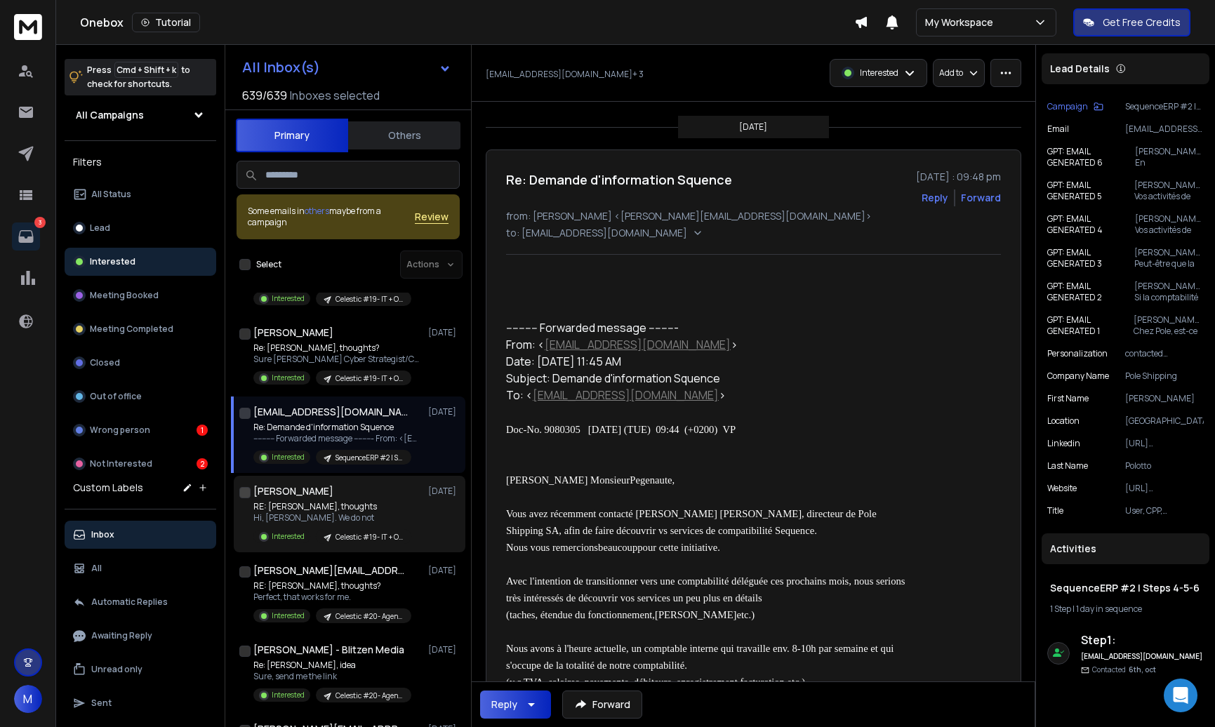
click at [404, 523] on p "Hi, [PERSON_NAME]. We do not" at bounding box center [332, 517] width 158 height 11
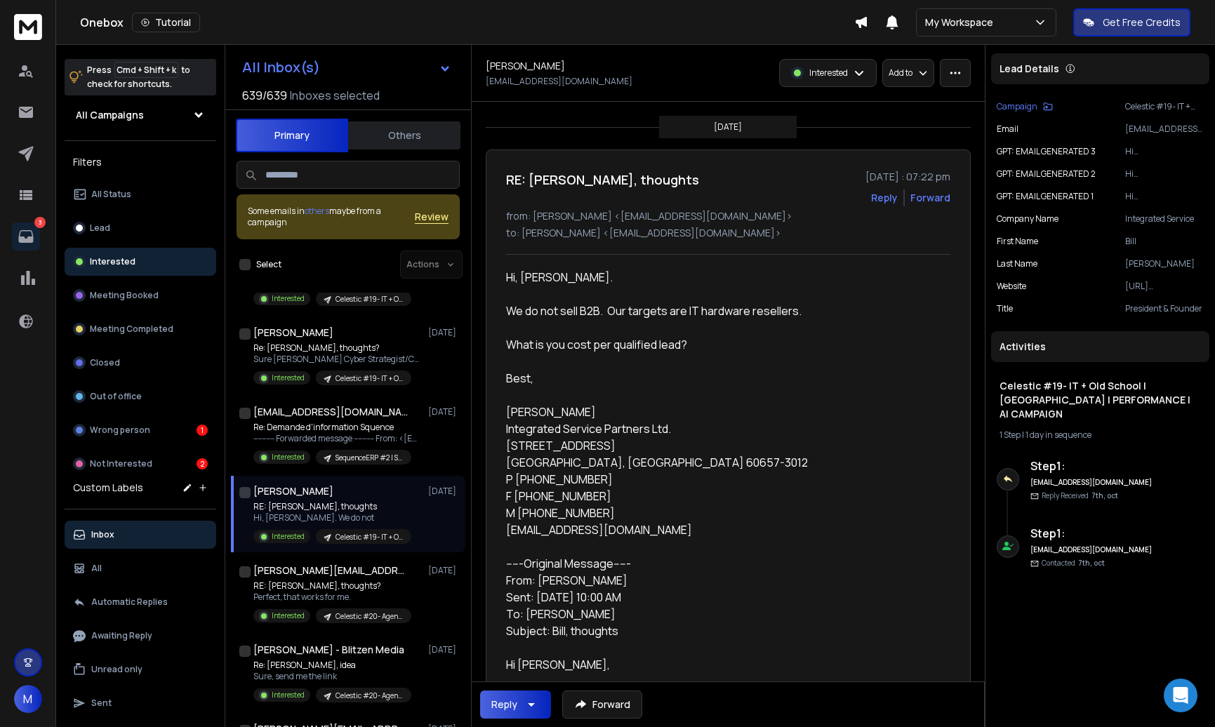
scroll to position [387, 0]
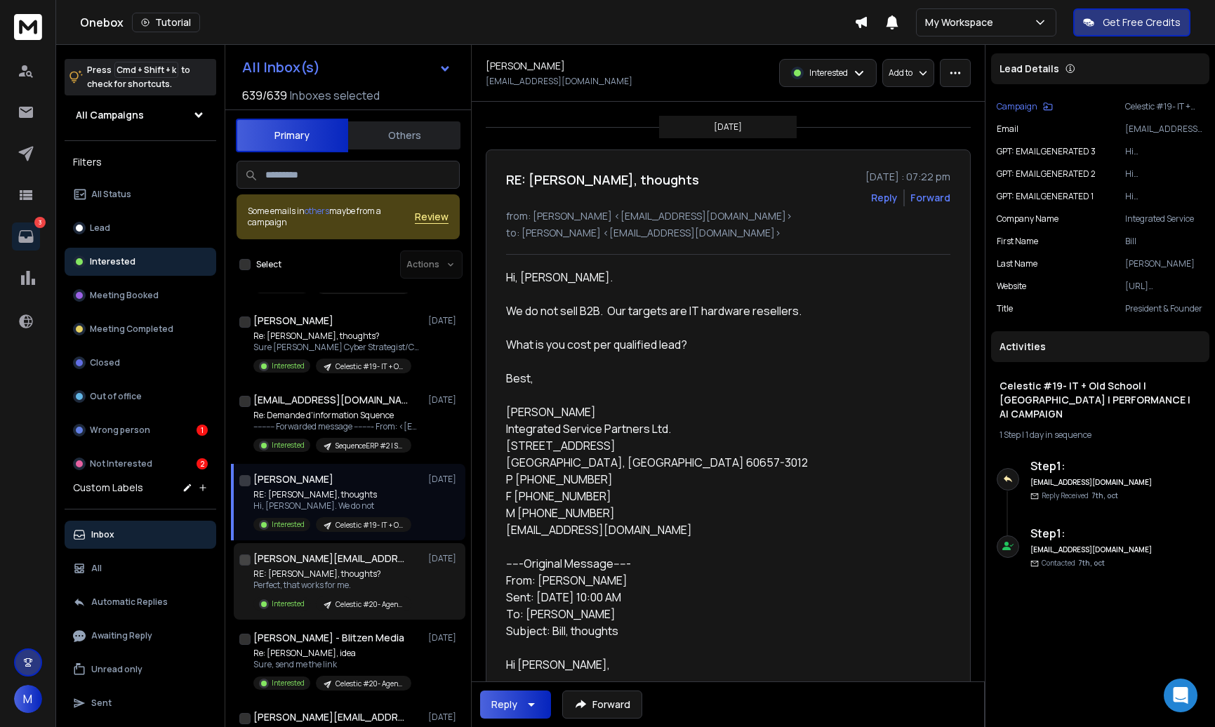
click at [392, 555] on h1 "[PERSON_NAME][EMAIL_ADDRESS][DOMAIN_NAME]" at bounding box center [330, 558] width 154 height 14
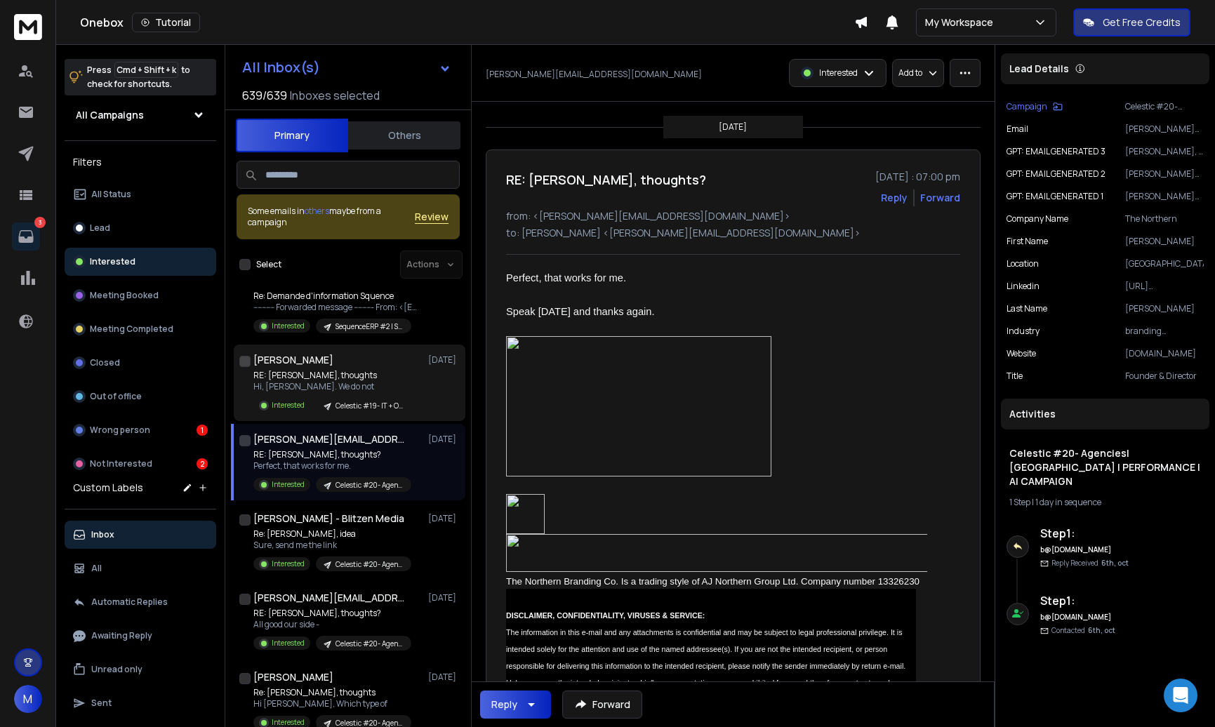
scroll to position [514, 0]
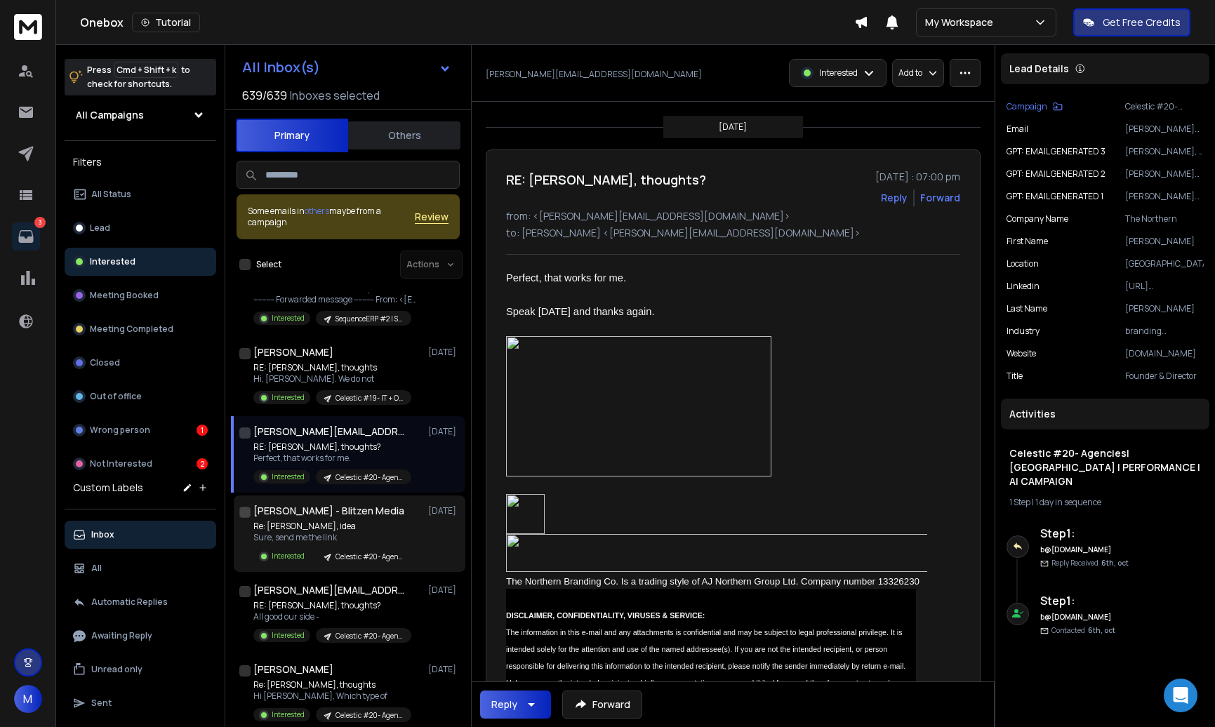
click at [460, 531] on div "[PERSON_NAME] - Blitzen Media [DATE] Re: [PERSON_NAME], idea Sure, send me the …" at bounding box center [350, 533] width 232 height 76
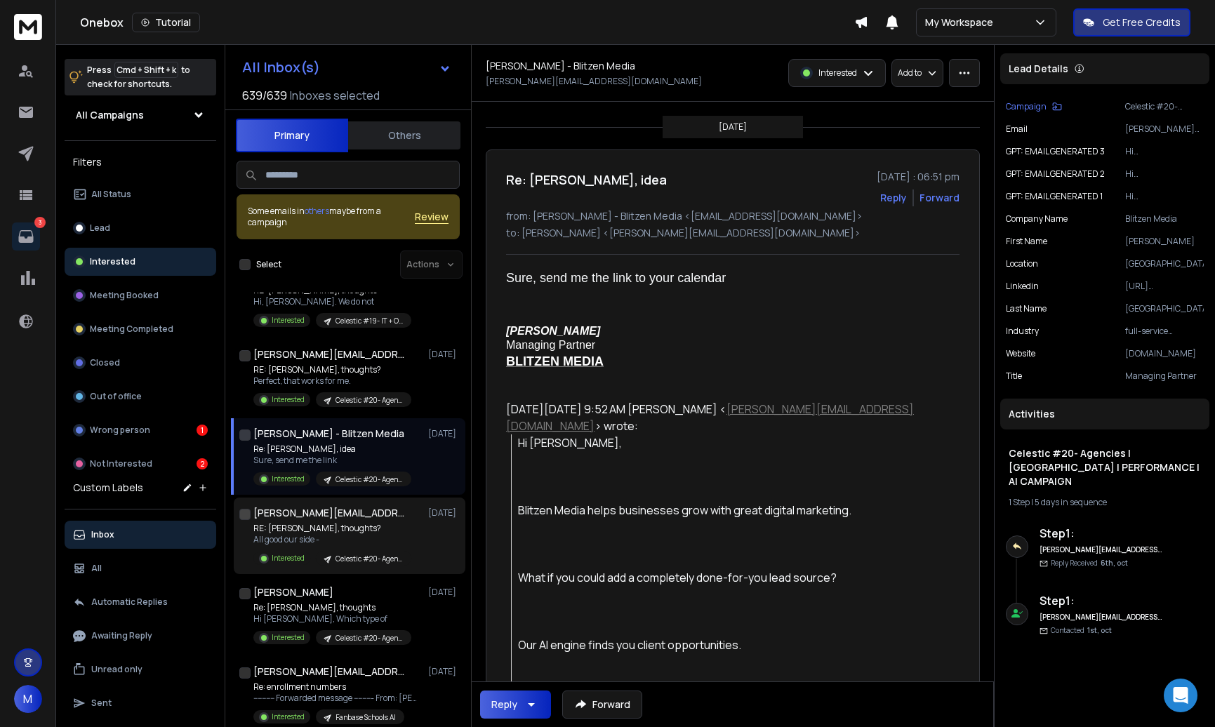
click at [388, 535] on p "All good our side -" at bounding box center [332, 539] width 158 height 11
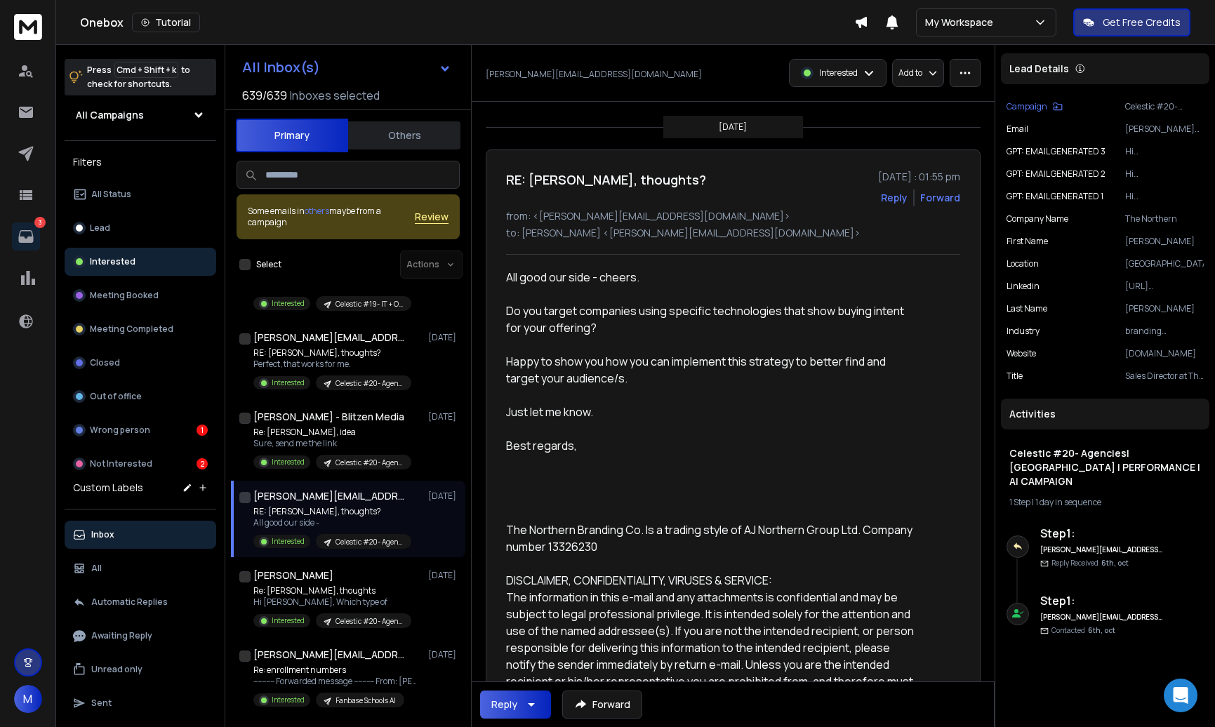
scroll to position [613, 0]
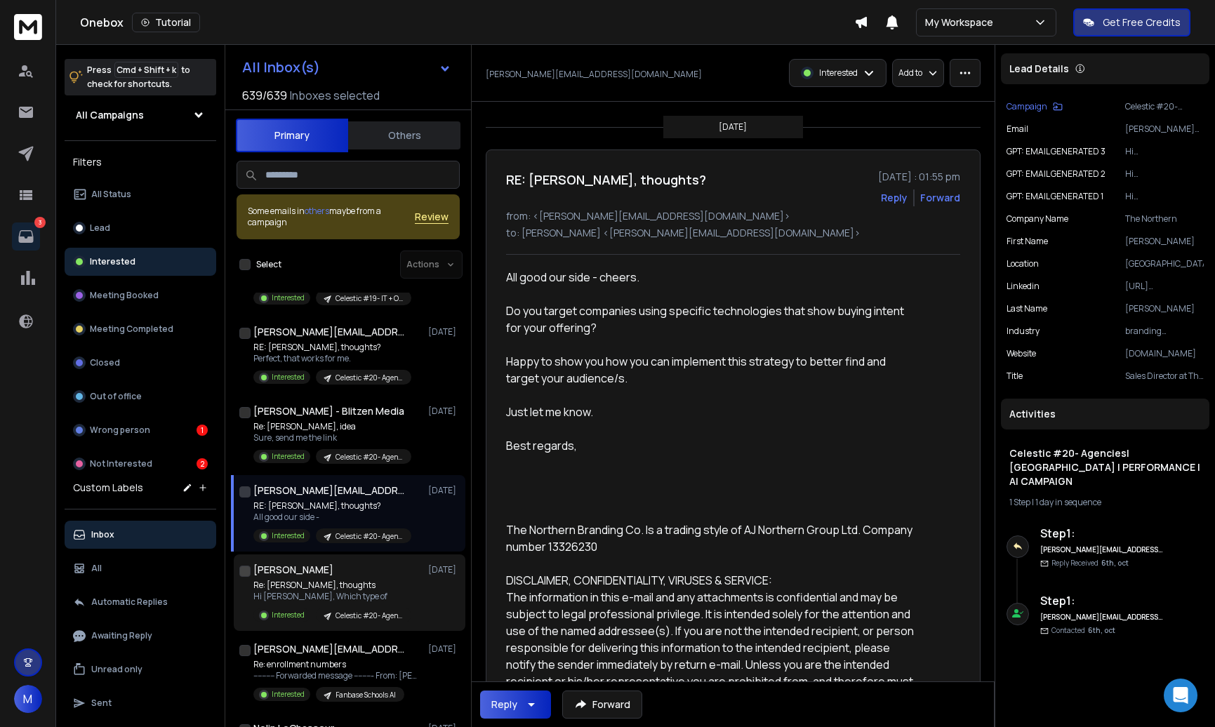
click at [375, 565] on div "[PERSON_NAME] [DATE]" at bounding box center [356, 570] width 206 height 14
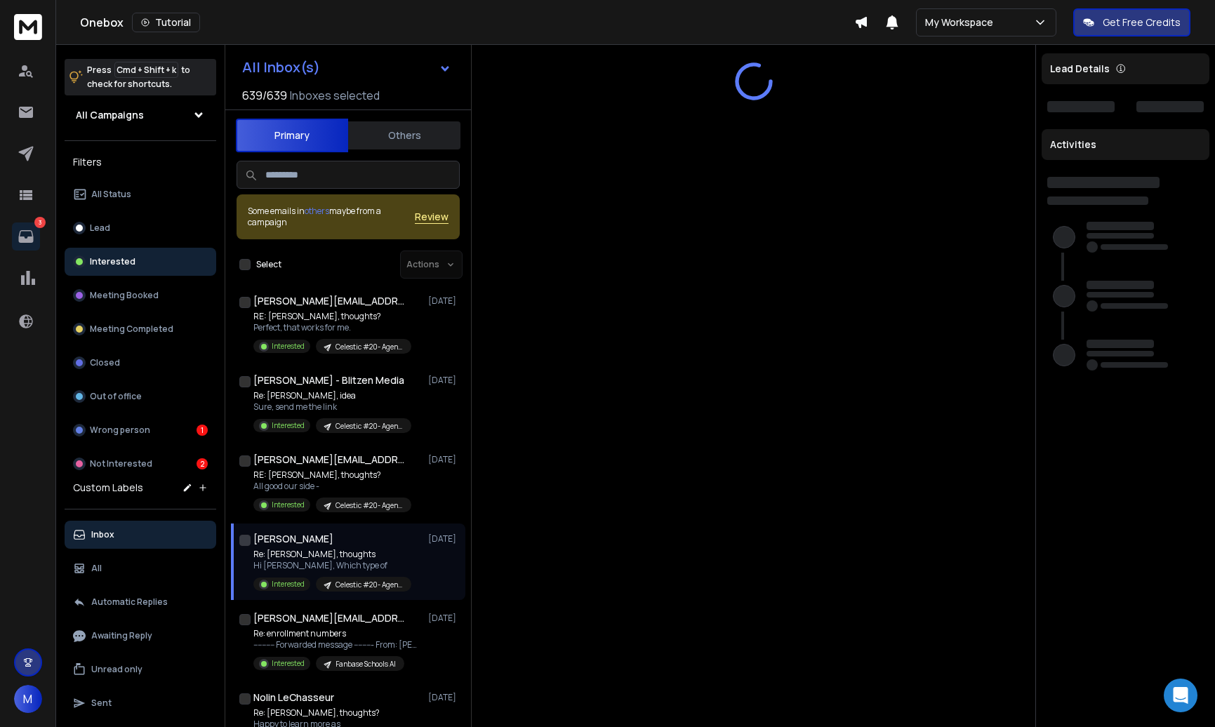
scroll to position [684, 0]
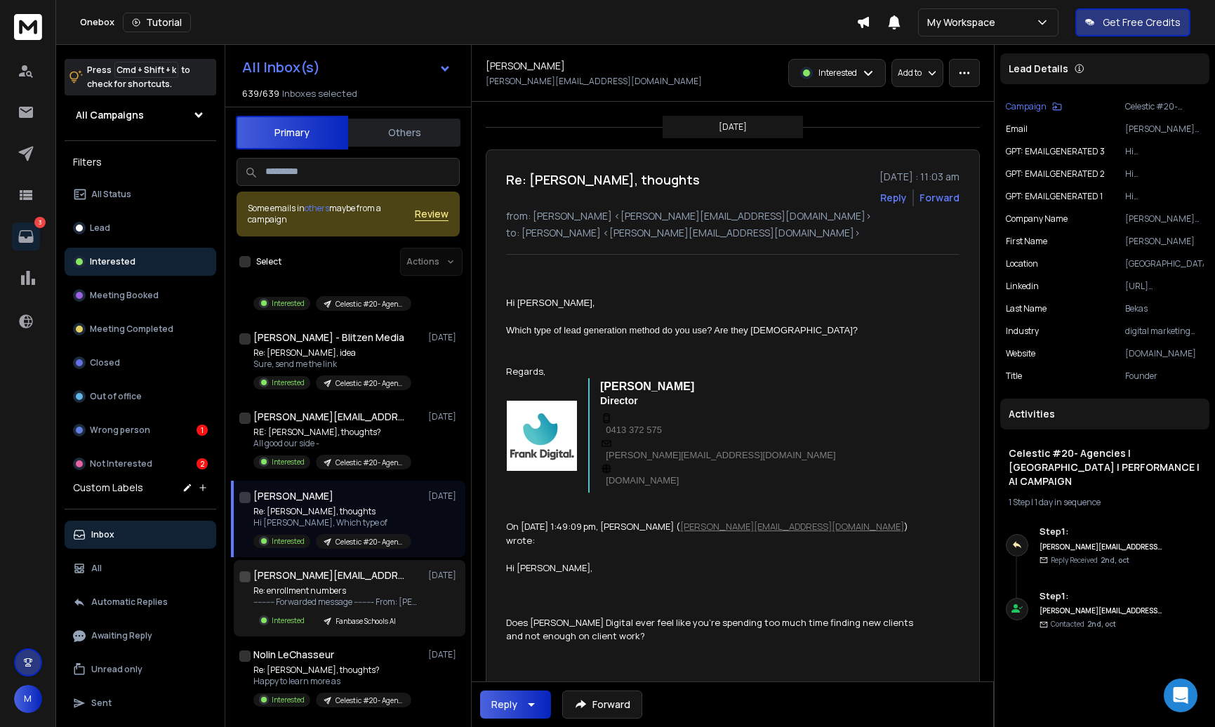
click at [375, 566] on div "[PERSON_NAME][EMAIL_ADDRESS][DOMAIN_NAME] [DATE] Re: enrollment numbers -------…" at bounding box center [350, 598] width 232 height 76
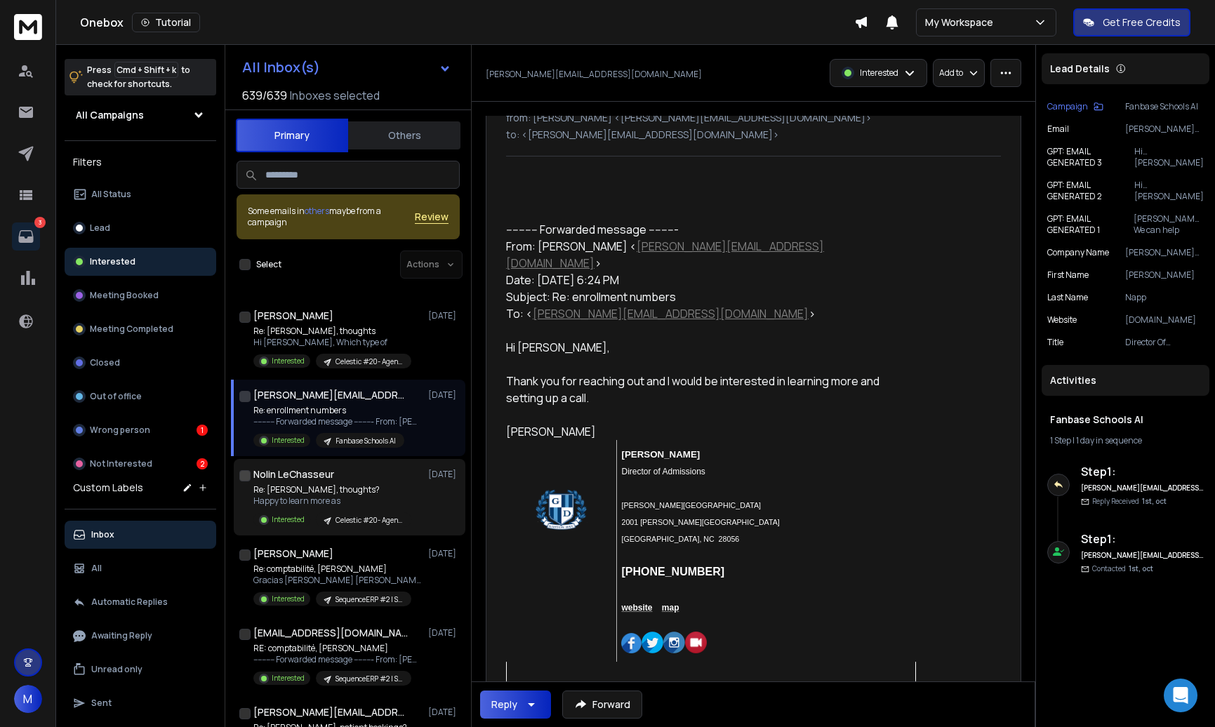
scroll to position [893, 0]
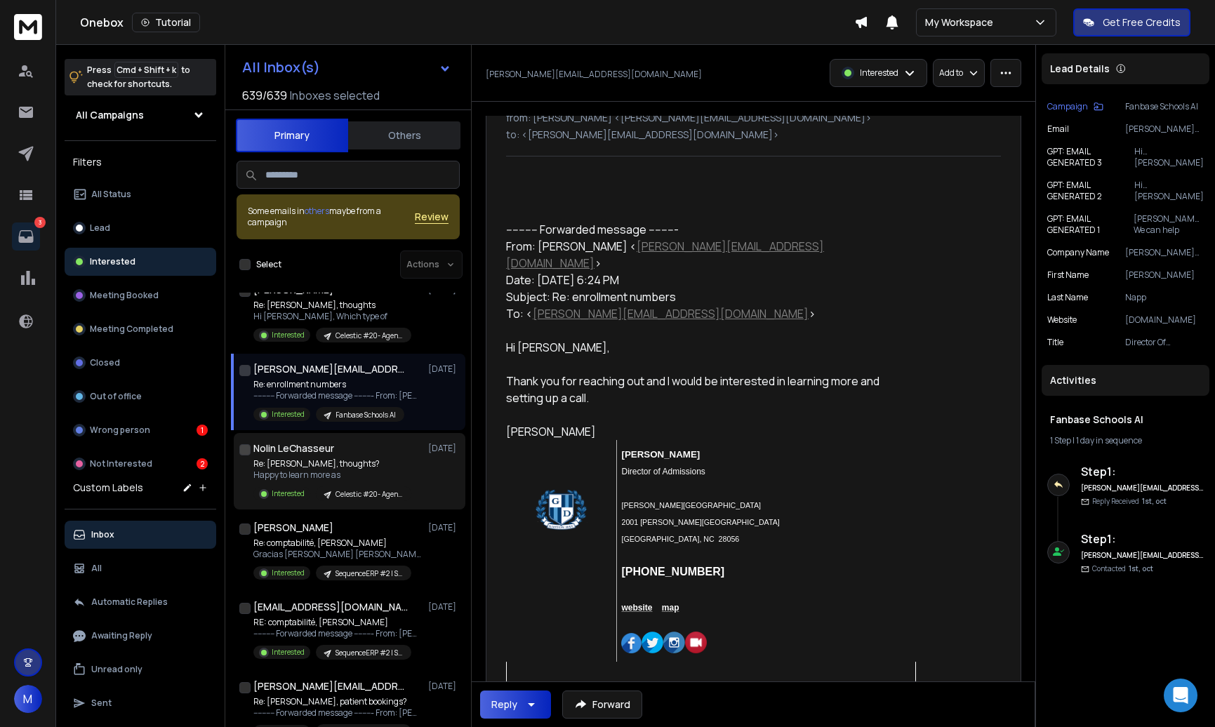
click at [382, 480] on p "Happy to learn more as" at bounding box center [332, 474] width 158 height 11
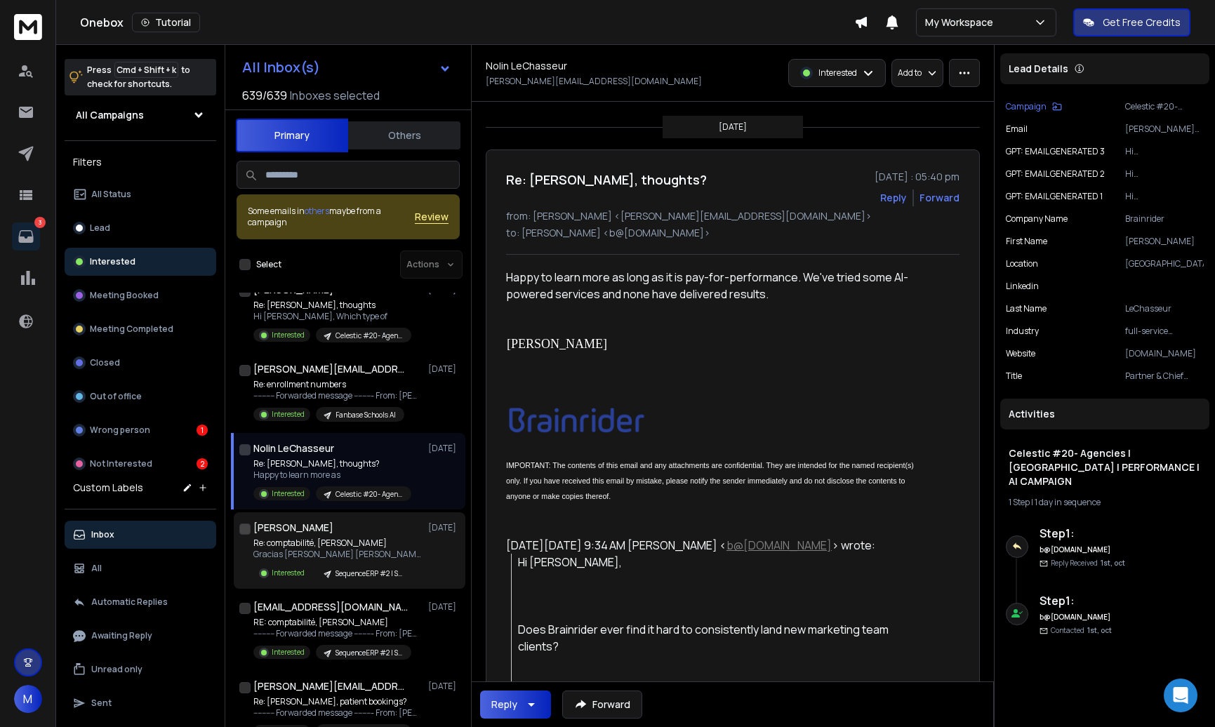
click at [387, 527] on div "[PERSON_NAME] [DATE]" at bounding box center [356, 528] width 206 height 14
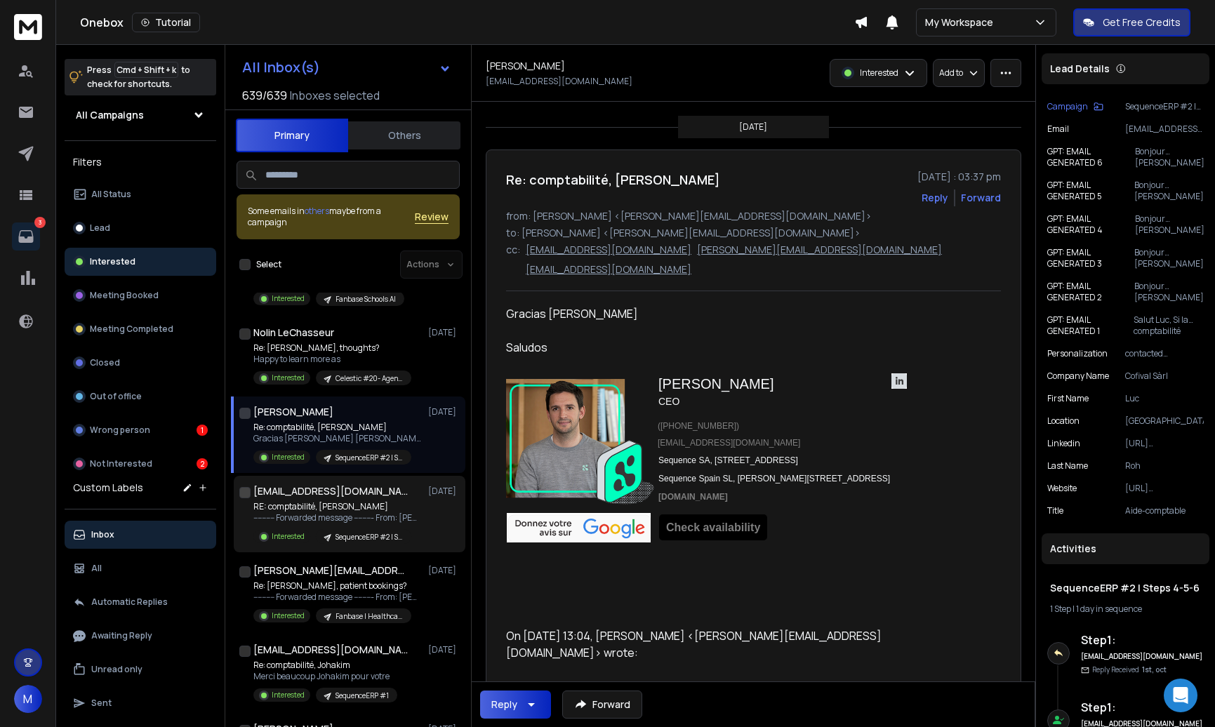
click at [384, 514] on p "---------- Forwarded message --------- From: [PERSON_NAME]" at bounding box center [337, 517] width 168 height 11
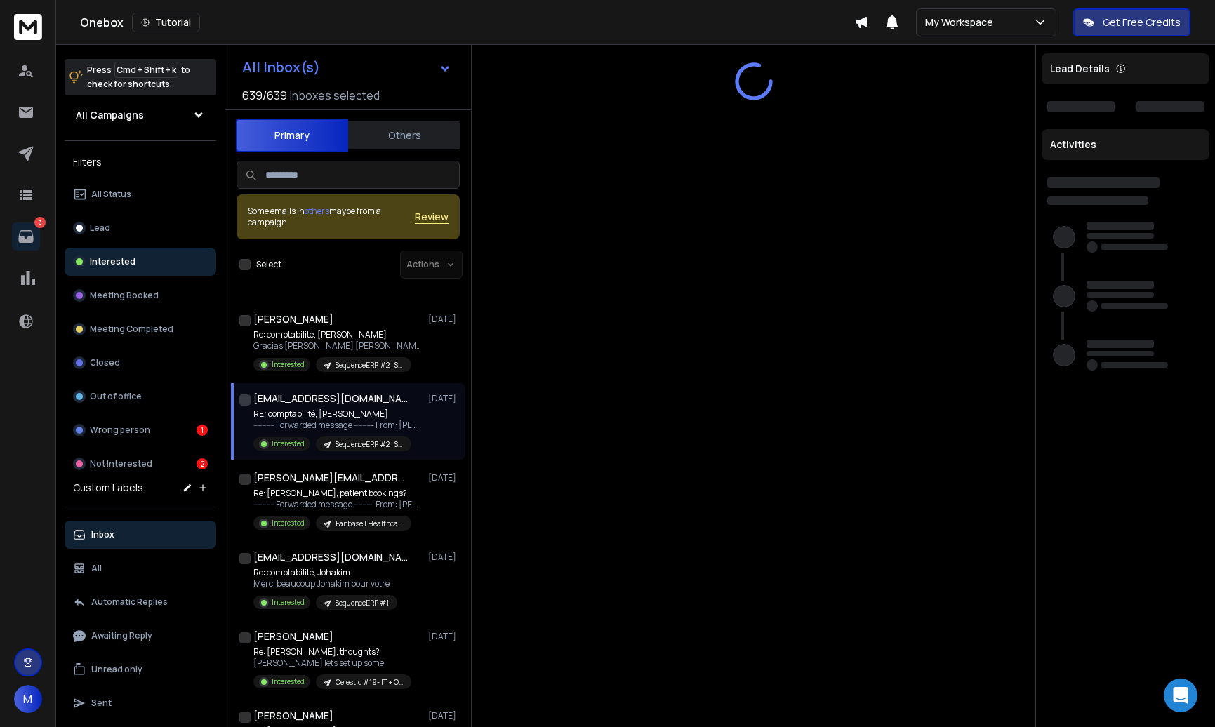
scroll to position [1137, 0]
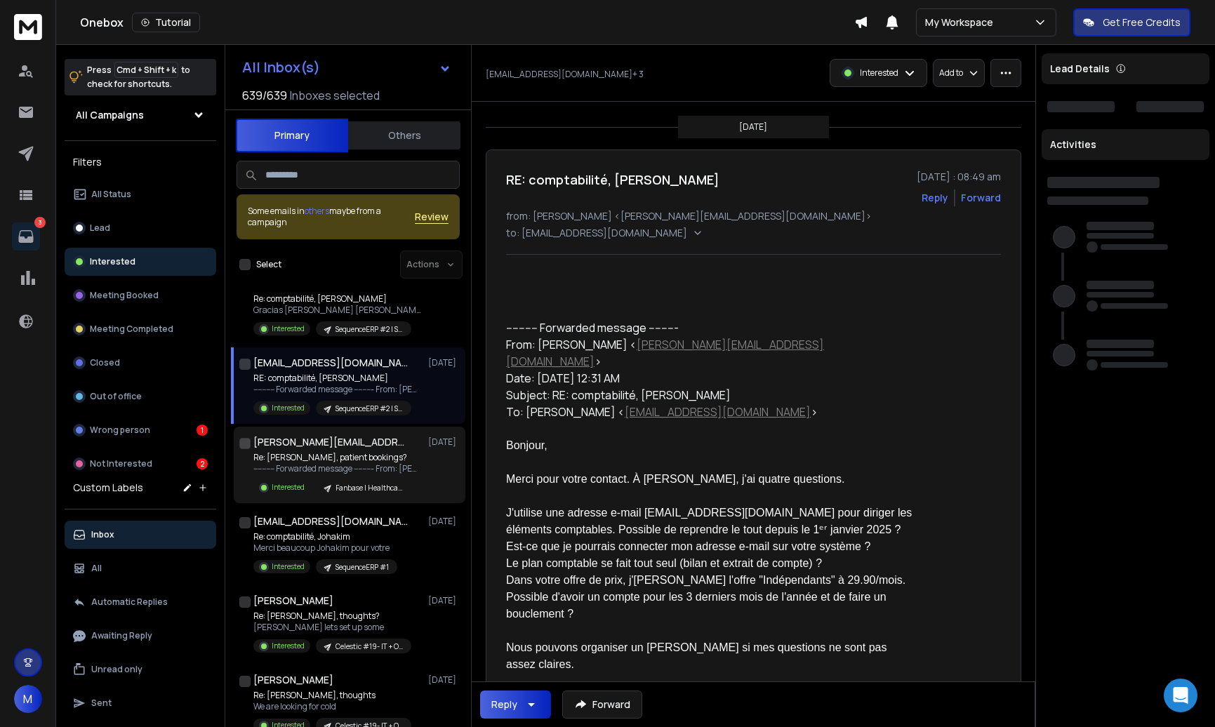
click at [396, 460] on p "Re: [PERSON_NAME], patient bookings?" at bounding box center [337, 457] width 168 height 11
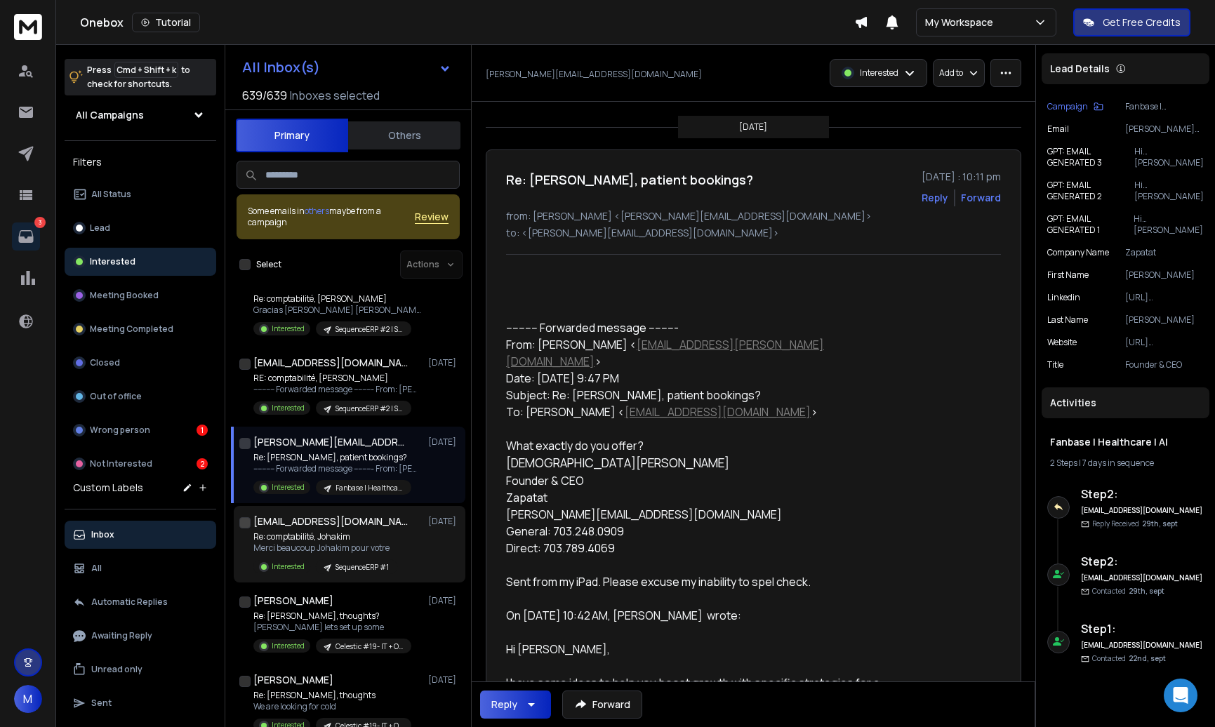
click at [382, 573] on div "SequenceERP #1" at bounding box center [356, 566] width 81 height 15
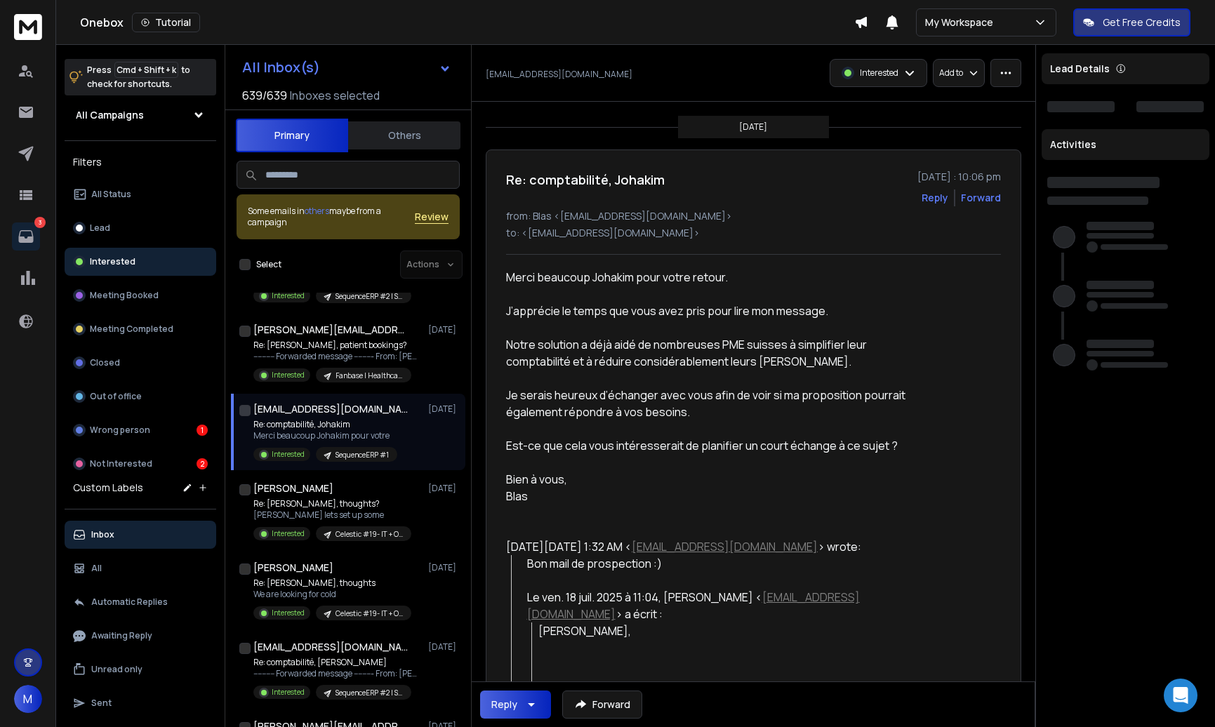
scroll to position [1273, 0]
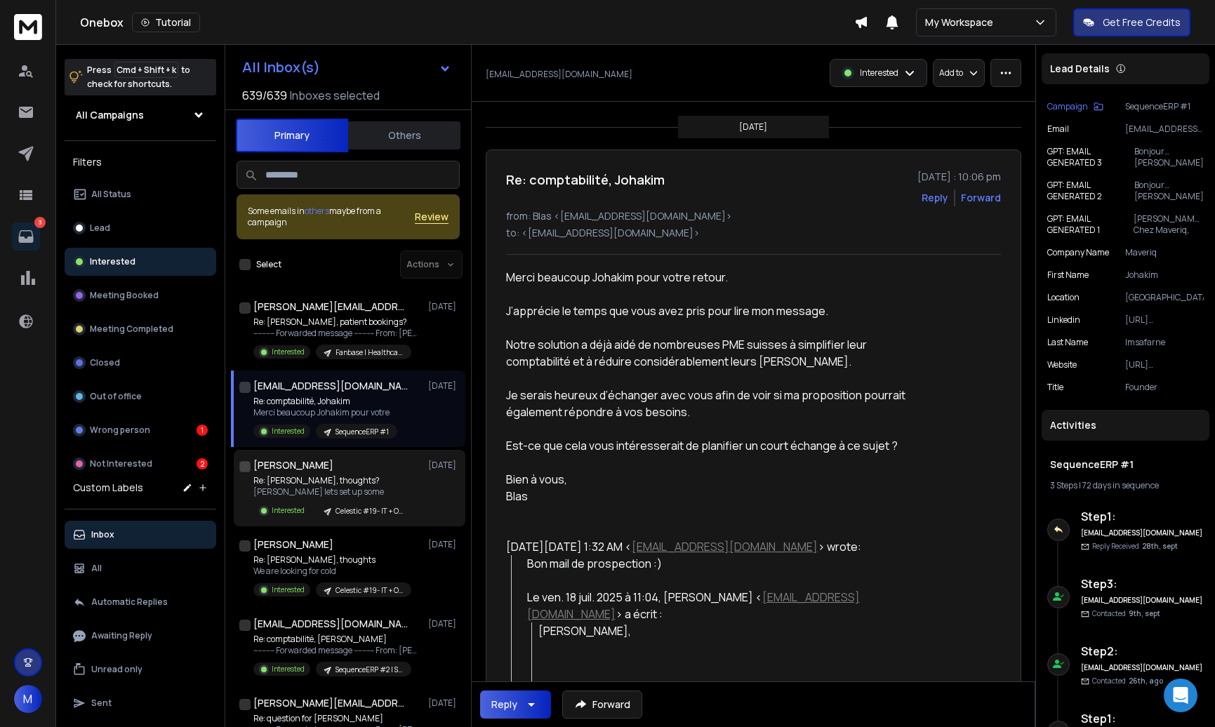
click at [380, 462] on div "[PERSON_NAME] [DATE]" at bounding box center [356, 465] width 206 height 14
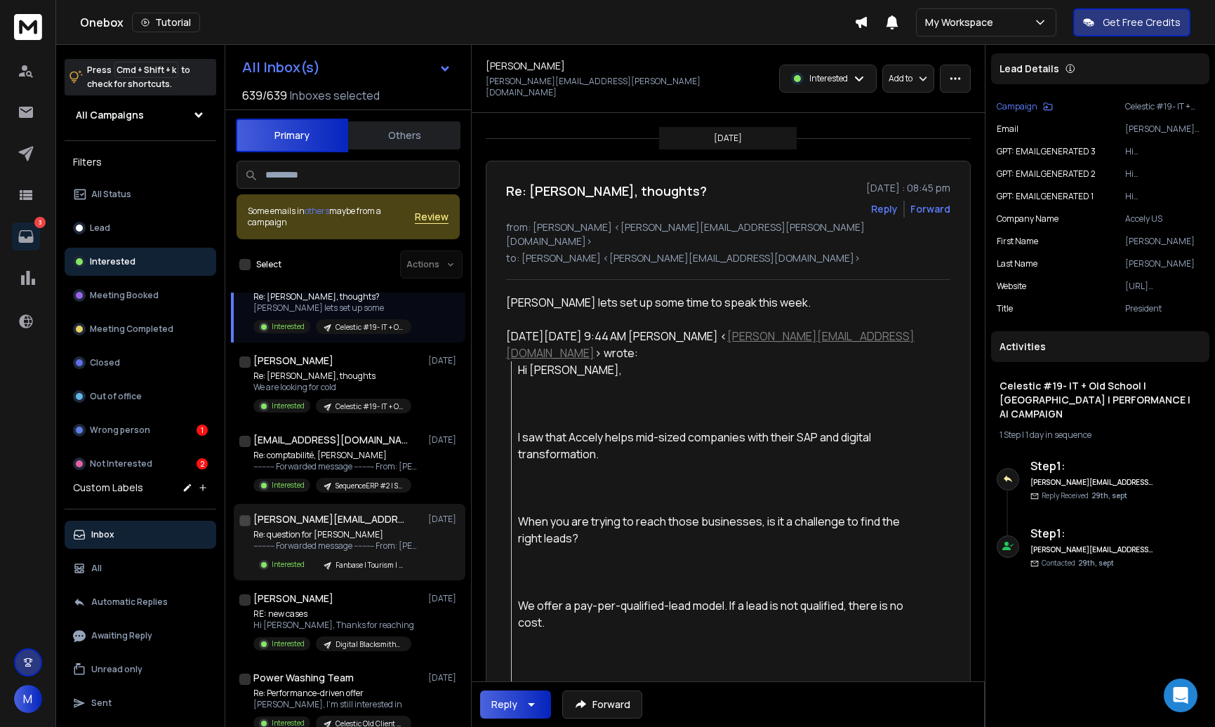
scroll to position [1474, 0]
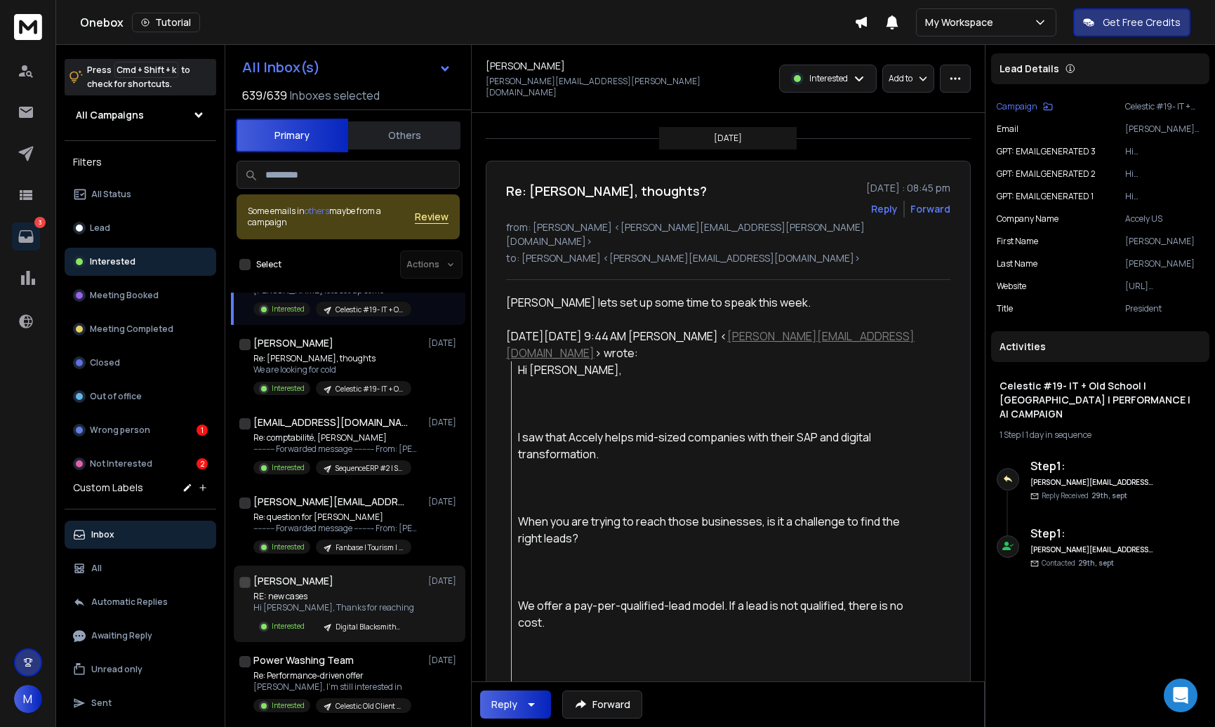
click at [396, 623] on p "Digital Blacksmiths Law Firms #1" at bounding box center [368, 627] width 67 height 11
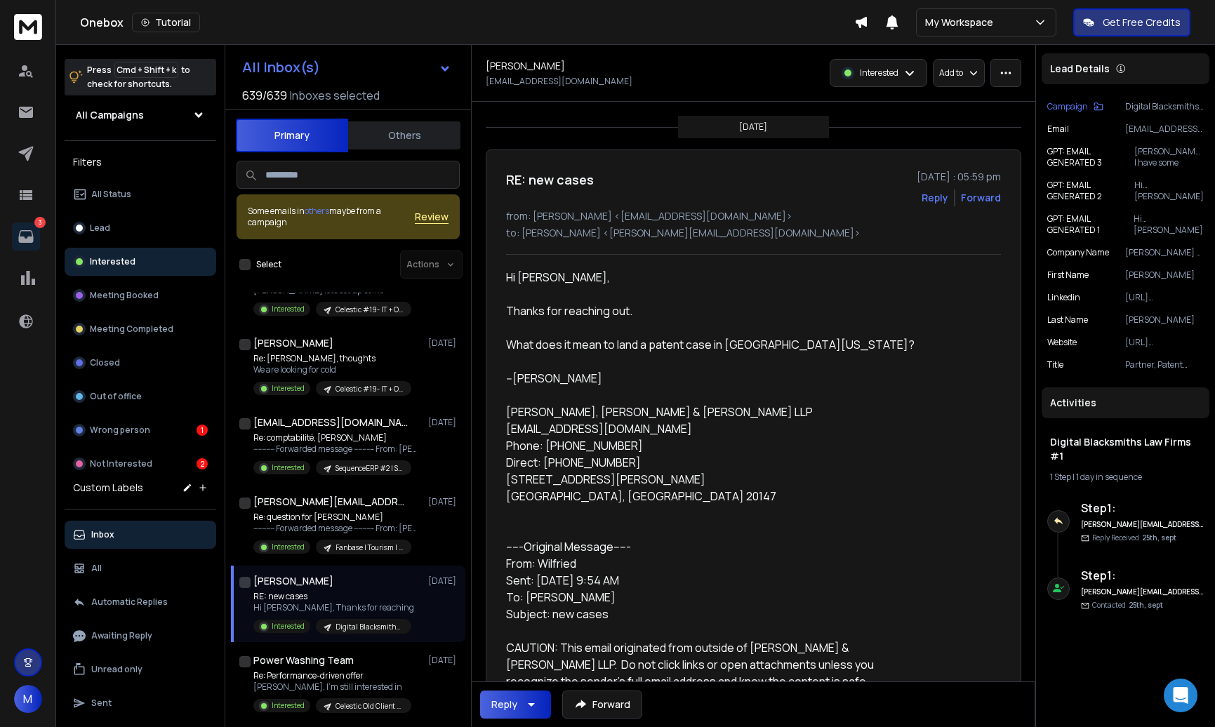
click at [823, 269] on div "Hi [PERSON_NAME], Thanks for reaching out. What does it mean to land a patent c…" at bounding box center [716, 737] width 421 height 937
